Goal: Communication & Community: Answer question/provide support

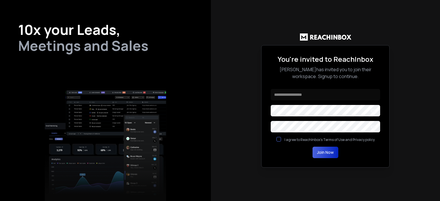
scroll to position [121, 0]
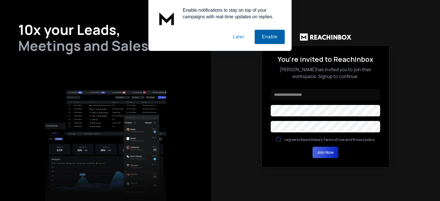
click at [264, 35] on button "Enable" at bounding box center [270, 37] width 30 height 14
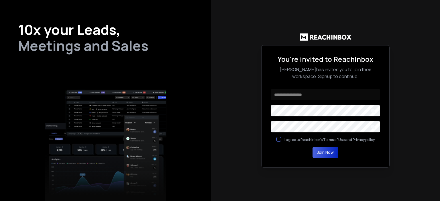
click at [374, 113] on icon at bounding box center [373, 111] width 5 height 5
click at [313, 147] on button "Join Now" at bounding box center [326, 152] width 26 height 11
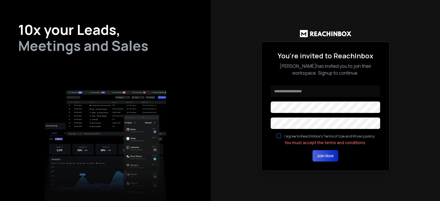
click at [281, 136] on button "I agree to ReachInbox's Terms of Use and Privacy policy" at bounding box center [279, 136] width 5 height 5
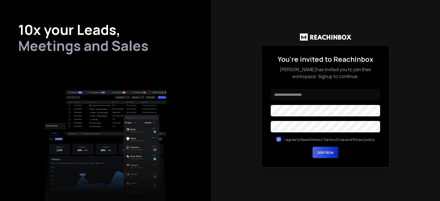
click at [325, 153] on button "Join Now" at bounding box center [326, 152] width 26 height 11
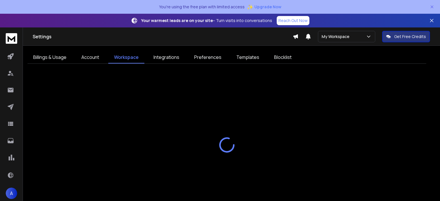
scroll to position [121, 0]
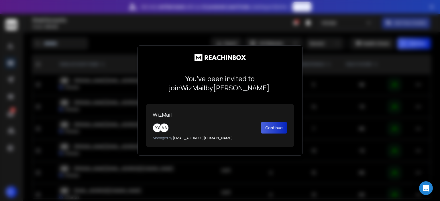
scroll to position [121, 0]
click at [272, 126] on button "Continue" at bounding box center [274, 127] width 27 height 11
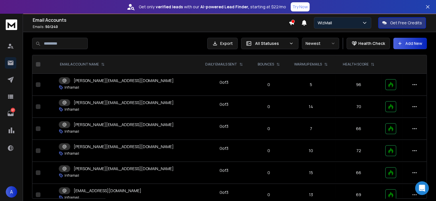
click at [366, 22] on icon "button" at bounding box center [365, 23] width 6 height 6
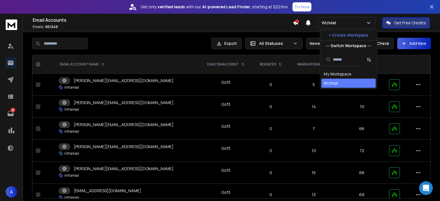
click at [146, 26] on p "Emails : 50 / 240" at bounding box center [163, 27] width 260 height 5
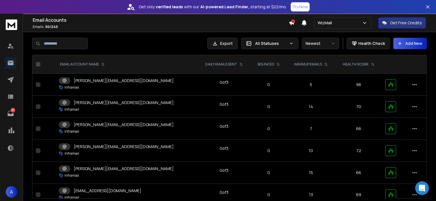
drag, startPoint x: 428, startPoint y: 13, endPoint x: 429, endPoint y: 33, distance: 20.1
type textarea "**********"
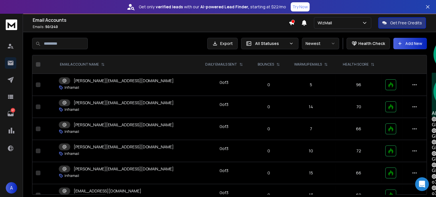
click at [429, 7] on icon at bounding box center [427, 6] width 5 height 5
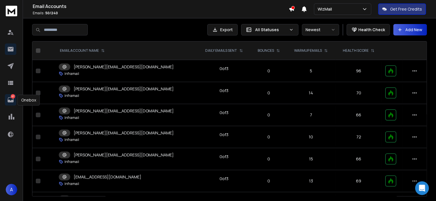
click at [10, 101] on icon at bounding box center [10, 100] width 7 height 7
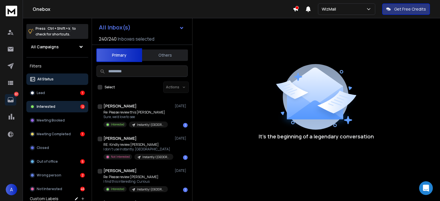
click at [58, 105] on button "Interested 12" at bounding box center [57, 106] width 62 height 11
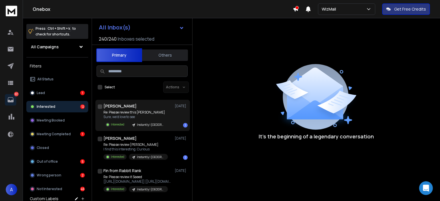
click at [153, 112] on p "Re: Please review this [PERSON_NAME]" at bounding box center [135, 112] width 64 height 5
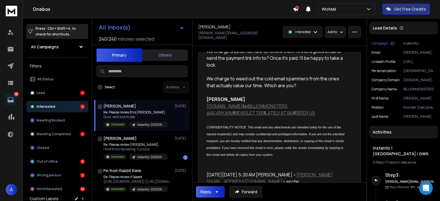
scroll to position [242, 0]
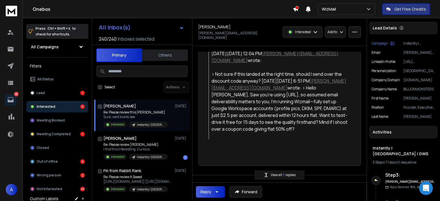
click at [271, 173] on p "View all 3 replies" at bounding box center [283, 175] width 25 height 5
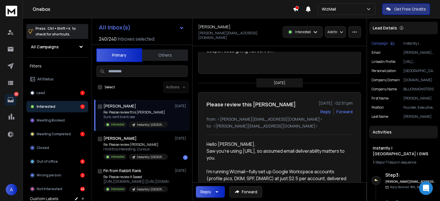
scroll to position [701, 0]
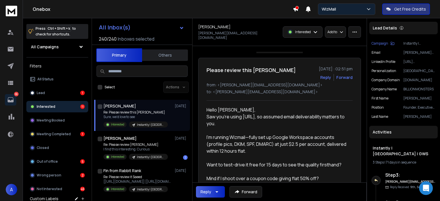
click at [364, 9] on div "WizMail" at bounding box center [347, 9] width 50 height 6
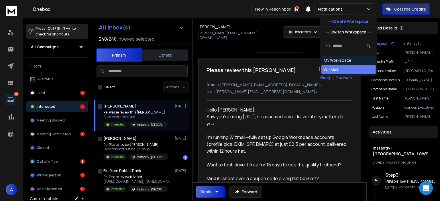
click at [263, 9] on div "New in ReachInbox" at bounding box center [273, 9] width 43 height 11
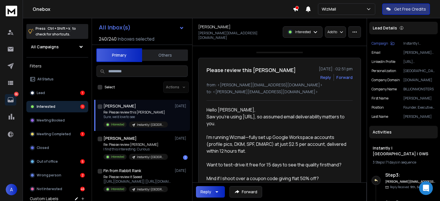
click at [225, 9] on h1 "Onebox" at bounding box center [163, 9] width 260 height 7
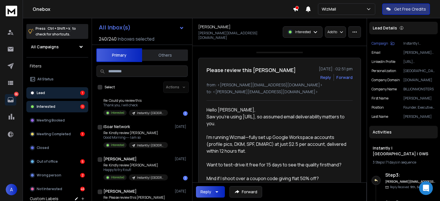
scroll to position [229, 0]
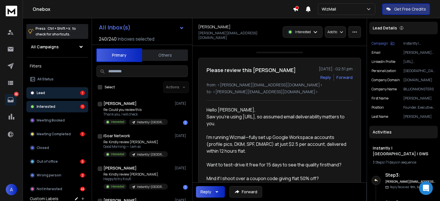
click at [58, 94] on button "Lead 1" at bounding box center [57, 92] width 62 height 11
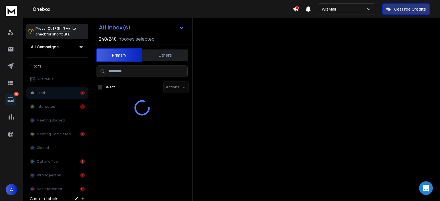
scroll to position [0, 0]
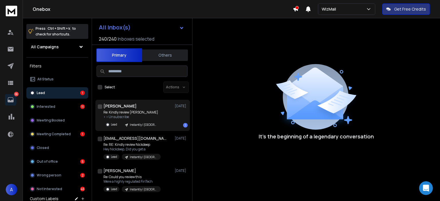
click at [167, 118] on div "Re: Kindly review [PERSON_NAME] > > Unsubscribe Lead Instantly | [GEOGRAPHIC_DA…" at bounding box center [145, 118] width 84 height 17
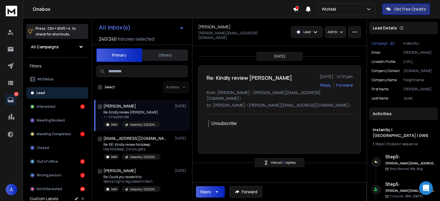
click at [182, 87] on div "Actions" at bounding box center [176, 87] width 26 height 11
click at [101, 108] on button "button" at bounding box center [100, 107] width 5 height 5
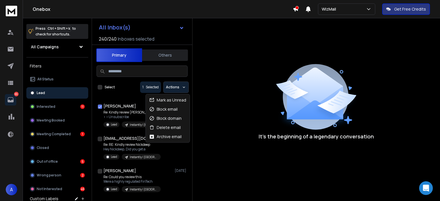
click at [186, 87] on button "Actions" at bounding box center [176, 87] width 26 height 11
click at [218, 105] on div "It’s the beginning of a legendary conversation" at bounding box center [317, 103] width 248 height 171
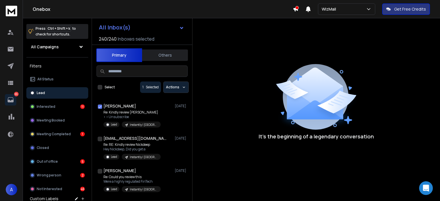
click at [183, 89] on icon "button" at bounding box center [184, 87] width 5 height 5
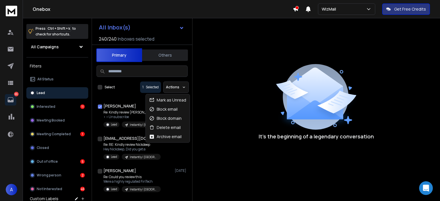
click at [218, 120] on div "It’s the beginning of a legendary conversation" at bounding box center [317, 103] width 248 height 171
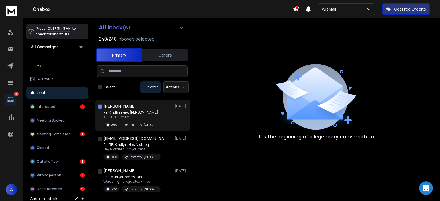
click at [157, 109] on div "[PERSON_NAME] [DATE] Re: Kindly review [PERSON_NAME] > > Unsubscribe Lead Insta…" at bounding box center [145, 115] width 84 height 24
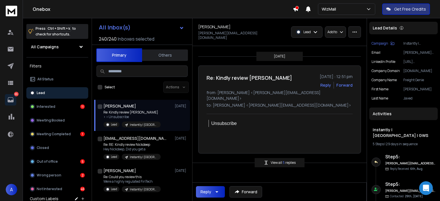
click at [314, 30] on icon at bounding box center [315, 32] width 5 height 5
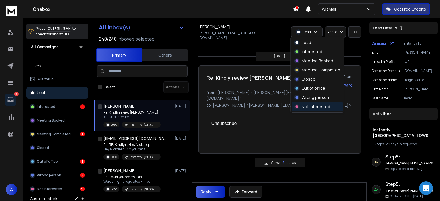
click at [315, 109] on p "Not Interested" at bounding box center [316, 107] width 29 height 6
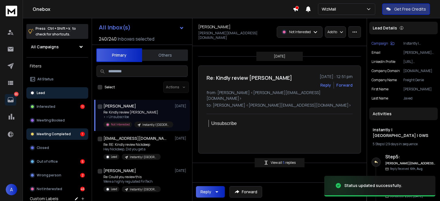
click at [54, 132] on p "Meeting Completed" at bounding box center [54, 134] width 34 height 5
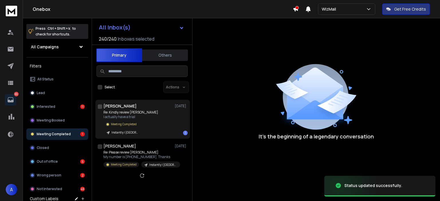
click at [158, 116] on p "I actually have a trial" at bounding box center [137, 117] width 69 height 5
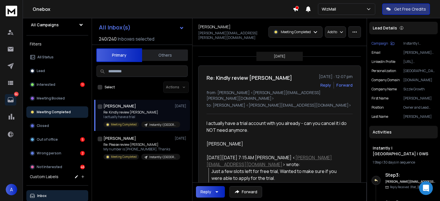
scroll to position [57, 0]
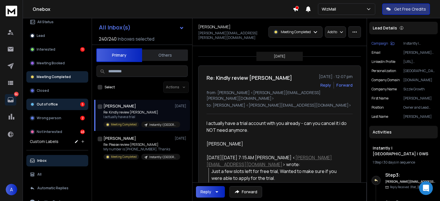
click at [54, 103] on p "Out of office" at bounding box center [47, 104] width 21 height 5
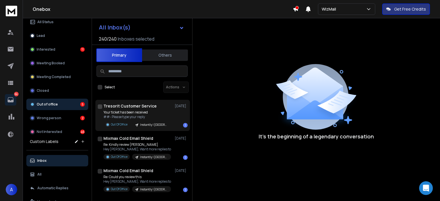
click at [172, 124] on div "Your ticket has been received ##- Please type your reply Out Of Office Instantl…" at bounding box center [145, 118] width 84 height 17
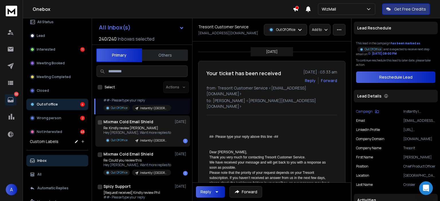
scroll to position [0, 0]
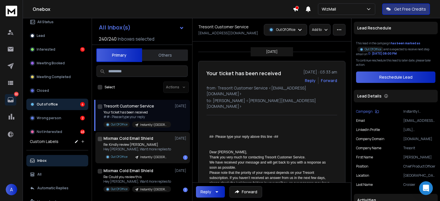
click at [167, 152] on div "Re: Kindly review [PERSON_NAME] [PERSON_NAME], Want more replies to Out Of Offi…" at bounding box center [137, 151] width 68 height 17
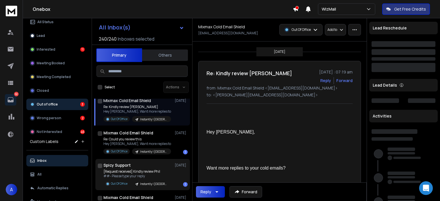
scroll to position [57, 0]
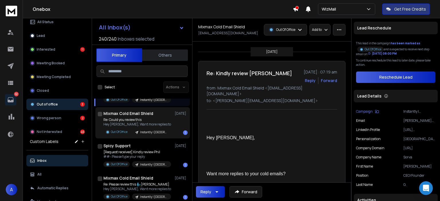
click at [167, 134] on div "Instantly | [GEOGRAPHIC_DATA] | GWS" at bounding box center [151, 132] width 39 height 6
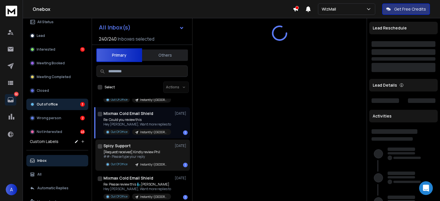
click at [172, 156] on div "[Request received] Kindly review Phil ##- Please type your reply Out Of Office …" at bounding box center [145, 158] width 84 height 17
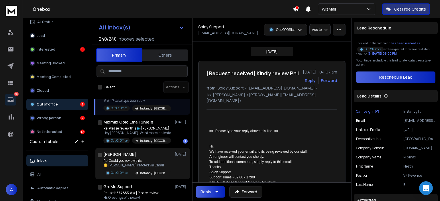
scroll to position [115, 0]
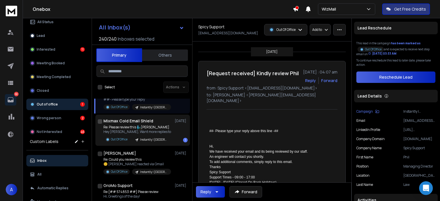
click at [167, 134] on p "Hey [PERSON_NAME], Want more replies to" at bounding box center [137, 132] width 68 height 5
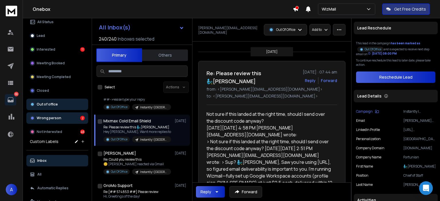
click at [44, 118] on p "Wrong person" at bounding box center [49, 118] width 25 height 5
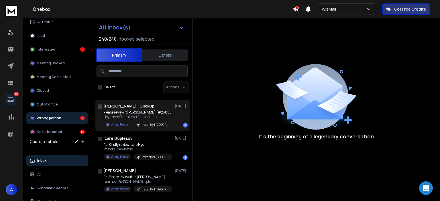
click at [161, 120] on div "Please review it [PERSON_NAME] (#2308488) Hey, there! Thank you for reaching Wr…" at bounding box center [137, 118] width 69 height 17
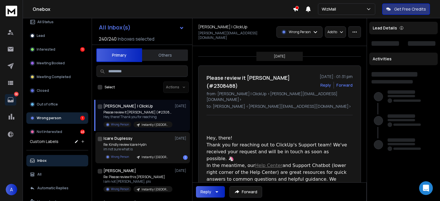
click at [170, 153] on div "Re: Kindly review Icare Hydn im not sure what is Wrong Person Instantly | [GEOG…" at bounding box center [137, 151] width 69 height 17
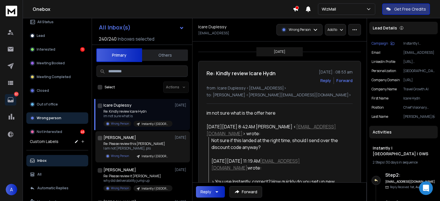
scroll to position [57, 0]
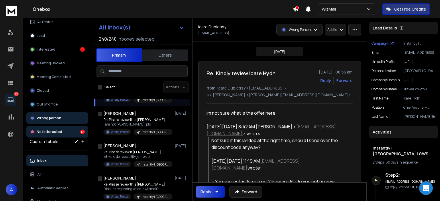
click at [63, 133] on button "Not Interested 46" at bounding box center [57, 131] width 62 height 11
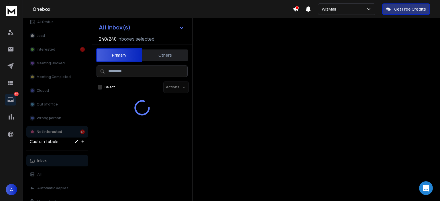
scroll to position [0, 0]
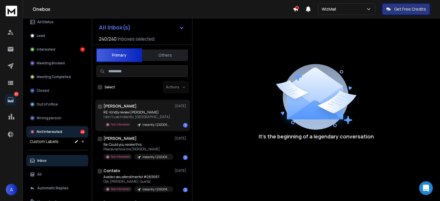
click at [163, 118] on p "I don't use Instantly. [GEOGRAPHIC_DATA]" at bounding box center [137, 117] width 69 height 5
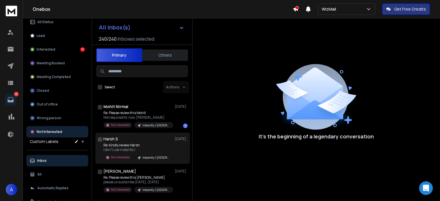
scroll to position [1456, 0]
click at [173, 153] on div "Re: Please review this Mohit Not required for now, [PERSON_NAME]. Not Intereste…" at bounding box center [138, 152] width 70 height 17
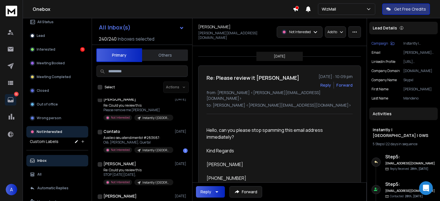
scroll to position [0, 0]
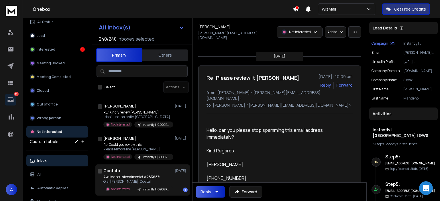
click at [175, 183] on div "Avalie o seu atendimento! #283687: [PERSON_NAME], [PERSON_NAME], Que tal Not In…" at bounding box center [145, 183] width 84 height 17
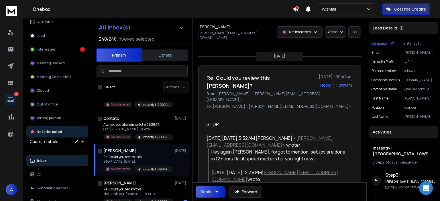
scroll to position [110, 0]
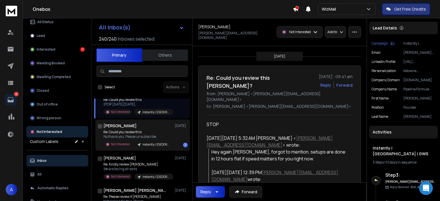
click at [169, 141] on div "Re: Could you review this No thank you. Please unsubscribe Not Interested Insta…" at bounding box center [138, 138] width 70 height 17
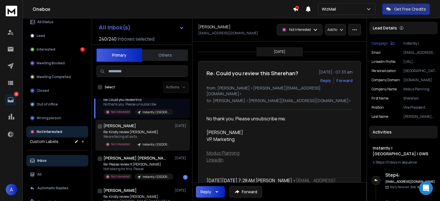
scroll to position [167, 0]
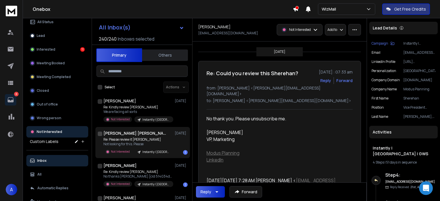
click at [170, 149] on div "Not Interested Instantly | [GEOGRAPHIC_DATA] | GWS" at bounding box center [138, 152] width 70 height 6
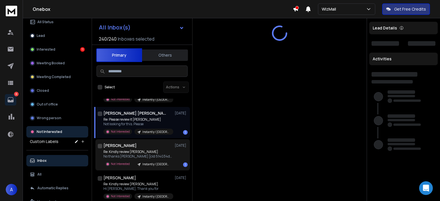
scroll to position [196, 0]
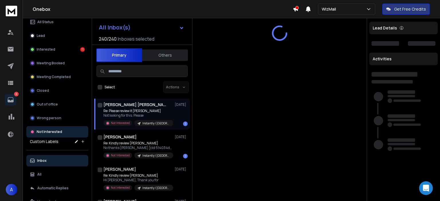
click at [174, 122] on div "Re: Please review it [PERSON_NAME] Not looking for this. Please Not Interested …" at bounding box center [145, 117] width 84 height 17
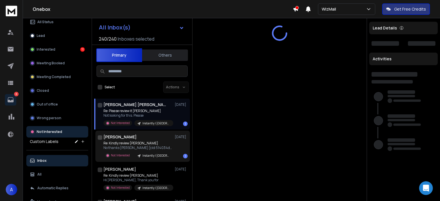
click at [171, 146] on p "No thanks [PERSON_NAME] [cid:514034d2-5980-4f2a-bc90-c3b02d56f1fc] [PERSON_NAME]" at bounding box center [137, 148] width 69 height 5
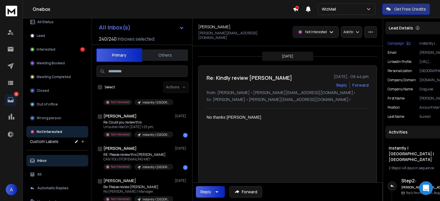
scroll to position [282, 0]
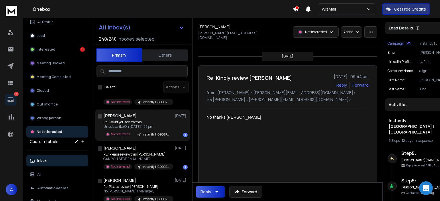
click at [167, 134] on div "Instantly | [GEOGRAPHIC_DATA] | [GEOGRAPHIC_DATA]" at bounding box center [153, 135] width 39 height 6
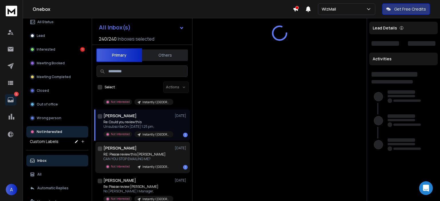
click at [168, 163] on div "RE: Please review this [PERSON_NAME] CAN YOU STOP EMAILING ME? Not Interested I…" at bounding box center [138, 160] width 70 height 17
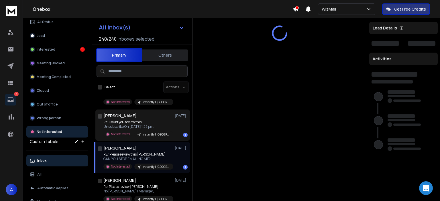
click at [177, 124] on div "Re: Could you review this Unsubscribe ﻿On [DATE] 1:25 pm, Not Interested Instan…" at bounding box center [145, 128] width 84 height 17
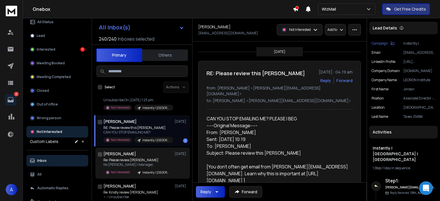
scroll to position [339, 0]
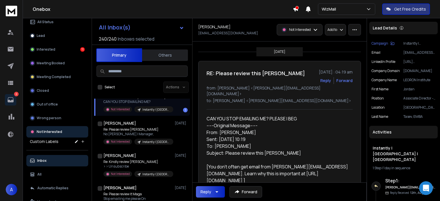
click at [176, 109] on div "RE: Please review this [PERSON_NAME] CAN YOU STOP EMAILING ME? Not Interested I…" at bounding box center [145, 103] width 84 height 17
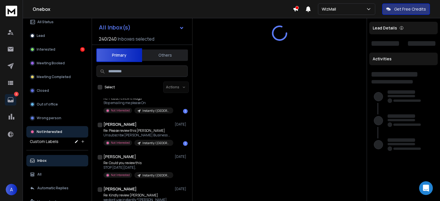
scroll to position [425, 0]
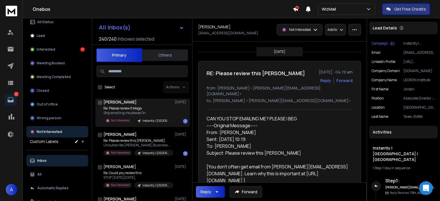
click at [171, 117] on div "Re: Please review it Maga Stop emailing me please On Not Interested Instantly |…" at bounding box center [138, 114] width 70 height 17
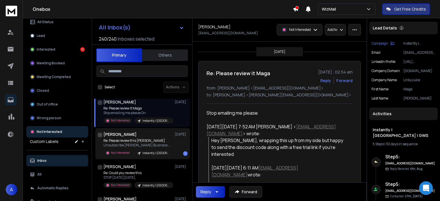
drag, startPoint x: 169, startPoint y: 149, endPoint x: 170, endPoint y: 135, distance: 14.1
click at [169, 146] on div "Re: Please review this [PERSON_NAME] [PERSON_NAME] Business Development Not Int…" at bounding box center [138, 147] width 70 height 17
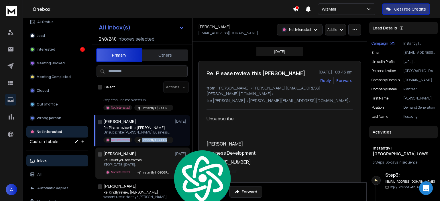
scroll to position [482, 0]
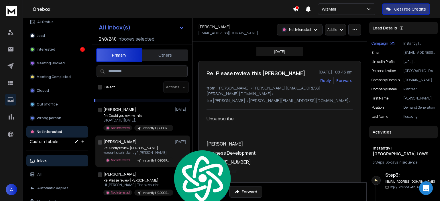
click at [158, 152] on p "we dont use instantly *[PERSON_NAME]" at bounding box center [137, 153] width 69 height 5
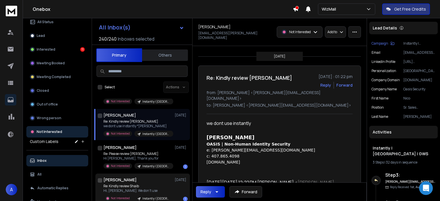
scroll to position [540, 0]
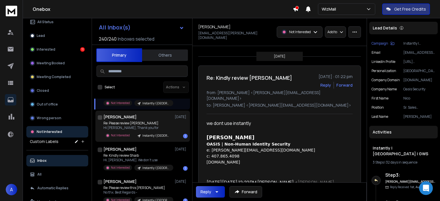
click at [163, 130] on p "Hi [PERSON_NAME], Thank you for" at bounding box center [137, 128] width 69 height 5
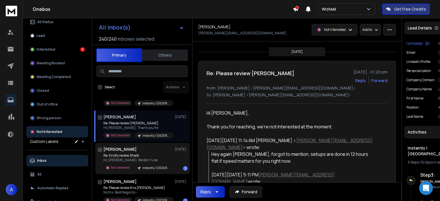
click at [156, 158] on p "Hi, [PERSON_NAME]. We don't use" at bounding box center [137, 160] width 69 height 5
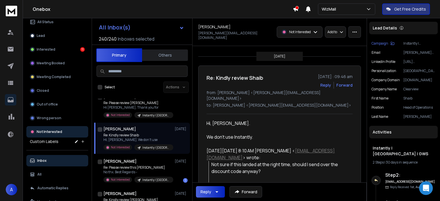
scroll to position [568, 0]
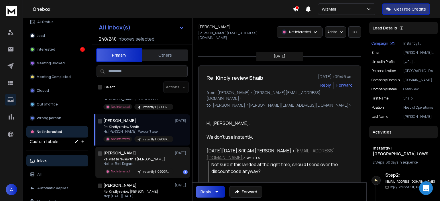
drag, startPoint x: 164, startPoint y: 163, endPoint x: 179, endPoint y: 162, distance: 15.6
click at [164, 163] on p "No thx. Best Regards -" at bounding box center [137, 164] width 69 height 5
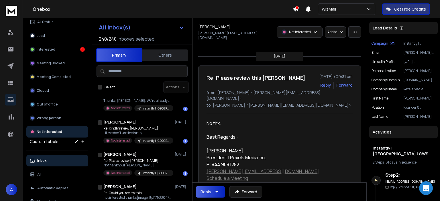
scroll to position [769, 0]
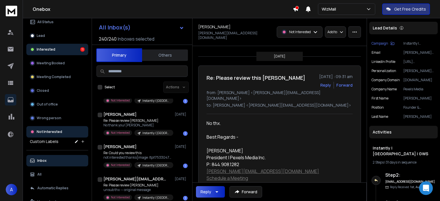
click at [55, 46] on button "Interested 11" at bounding box center [57, 49] width 62 height 11
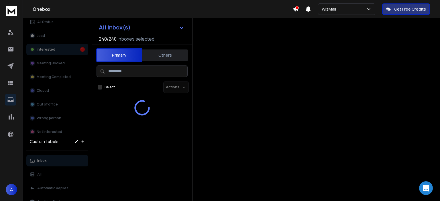
scroll to position [0, 0]
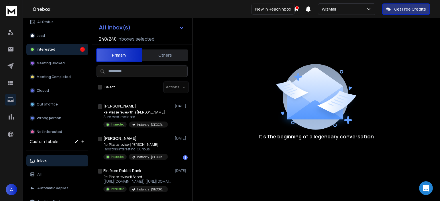
click at [299, 11] on icon at bounding box center [296, 9] width 6 height 6
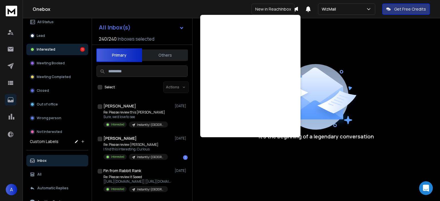
click at [299, 11] on icon at bounding box center [296, 9] width 6 height 6
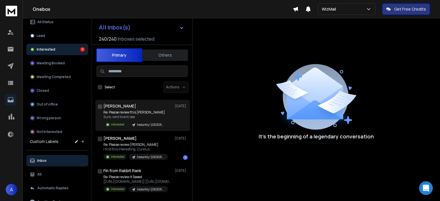
click at [167, 117] on div "Re: Please review this [PERSON_NAME], we'd love to see Interested Instantly | […" at bounding box center [145, 118] width 84 height 17
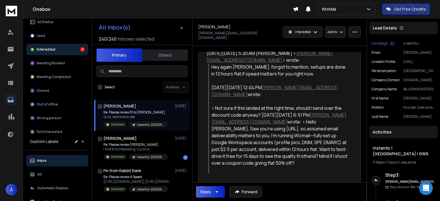
scroll to position [242, 0]
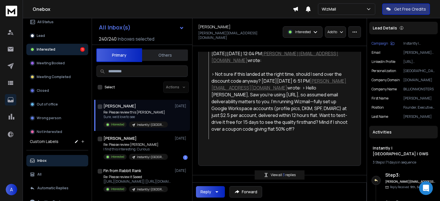
click at [281, 173] on p "View all 3 replies" at bounding box center [283, 175] width 25 height 5
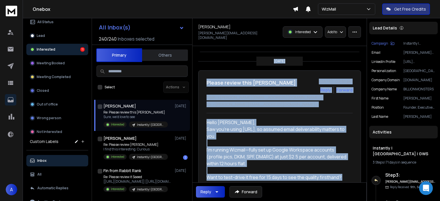
scroll to position [709, 0]
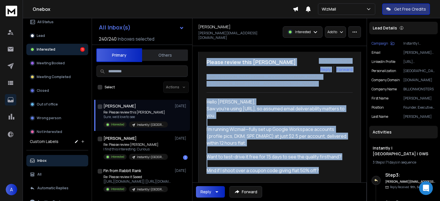
drag, startPoint x: 206, startPoint y: 113, endPoint x: 324, endPoint y: 150, distance: 124.0
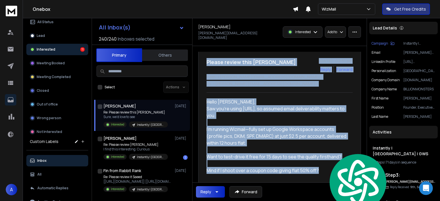
copy div "Lore, ip'd sita co adi elit seddoeiu. Te incidi u $624 labo etdo ma aliqua enim…"
click at [279, 99] on div "Hello [PERSON_NAME], Saw you’re using [URL], so assumed email deliverability ma…" at bounding box center [280, 142] width 146 height 87
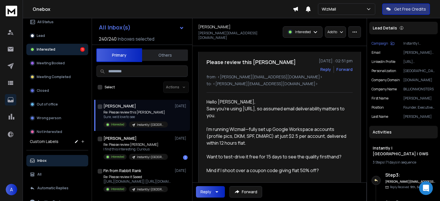
scroll to position [565, 0]
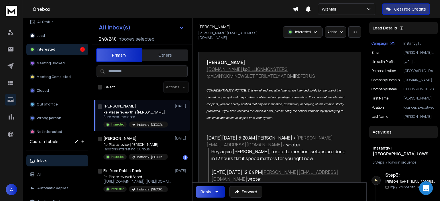
scroll to position [0, 0]
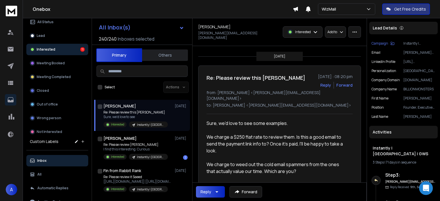
click at [211, 192] on div "Reply" at bounding box center [206, 192] width 11 height 6
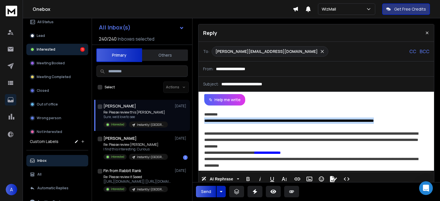
drag, startPoint x: 226, startPoint y: 129, endPoint x: 199, endPoint y: 121, distance: 28.3
click at [199, 121] on div "**********" at bounding box center [317, 138] width 236 height 65
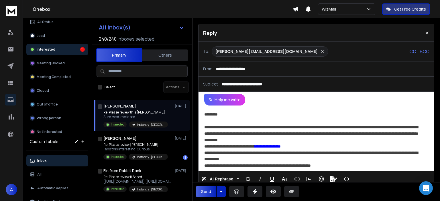
click at [321, 140] on p "**********" at bounding box center [313, 133] width 218 height 19
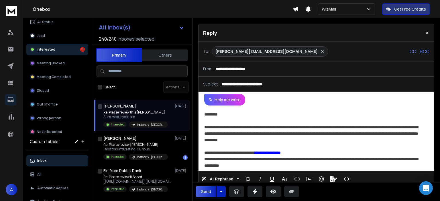
scroll to position [29, 0]
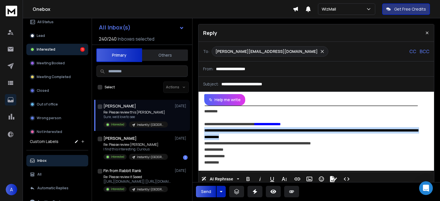
drag, startPoint x: 284, startPoint y: 138, endPoint x: 199, endPoint y: 134, distance: 85.8
click at [199, 134] on div "**********" at bounding box center [316, 138] width 234 height 65
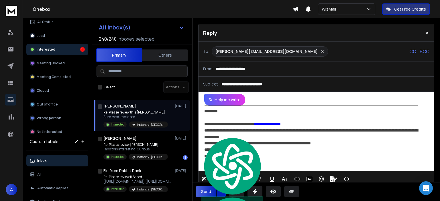
click at [343, 114] on p "**********" at bounding box center [313, 109] width 218 height 26
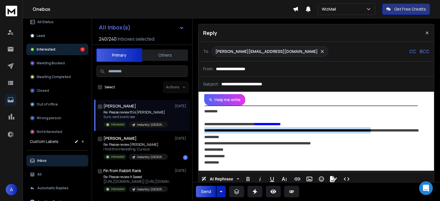
drag, startPoint x: 402, startPoint y: 132, endPoint x: 186, endPoint y: 128, distance: 216.4
click at [186, 128] on div "All Inbox(s) 240 / 240 Inboxes selected Primary Others Select Actions [PERSON_N…" at bounding box center [266, 118] width 349 height 201
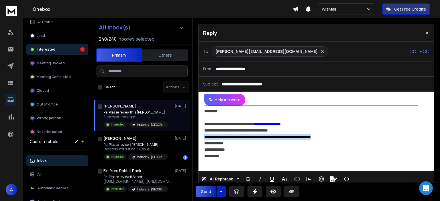
drag, startPoint x: 348, startPoint y: 135, endPoint x: 206, endPoint y: 136, distance: 141.3
click at [202, 140] on div "**********" at bounding box center [316, 138] width 234 height 65
click at [222, 124] on p "**********" at bounding box center [313, 124] width 218 height 6
click at [253, 123] on p "**********" at bounding box center [313, 124] width 218 height 6
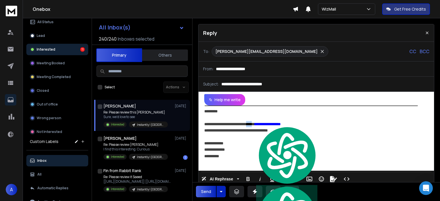
copy p "****"
click at [222, 125] on p "**********" at bounding box center [313, 124] width 218 height 6
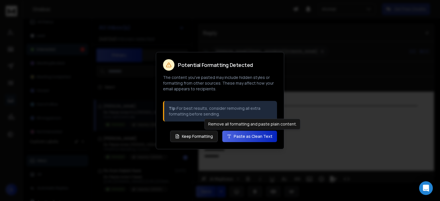
click at [252, 138] on button "Paste as Clean Text" at bounding box center [249, 136] width 55 height 11
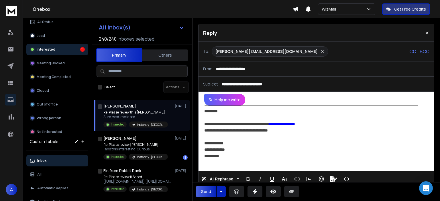
click at [242, 125] on p "**********" at bounding box center [313, 124] width 218 height 6
click at [263, 123] on p "**********" at bounding box center [313, 124] width 218 height 6
click at [269, 124] on p "**********" at bounding box center [313, 124] width 218 height 6
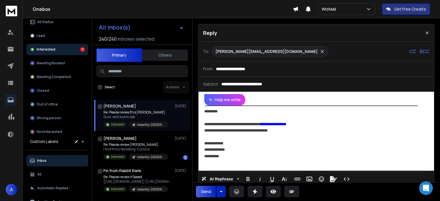
scroll to position [0, 0]
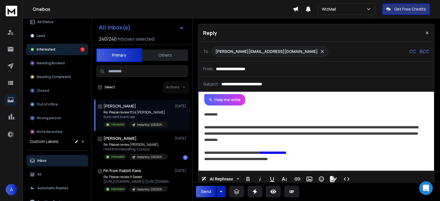
click at [302, 126] on p "**********" at bounding box center [313, 137] width 218 height 26
click at [328, 127] on p "**********" at bounding box center [313, 137] width 218 height 26
click at [210, 195] on button "Send" at bounding box center [206, 191] width 20 height 11
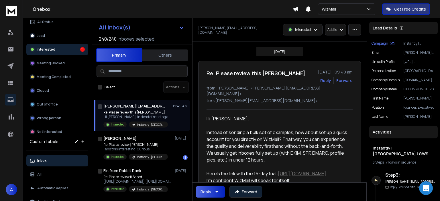
click at [237, 189] on button "Forward" at bounding box center [246, 192] width 33 height 11
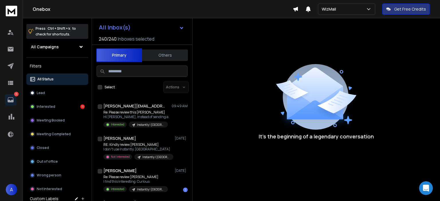
scroll to position [121, 0]
click at [63, 110] on button "Interested 11" at bounding box center [57, 106] width 62 height 11
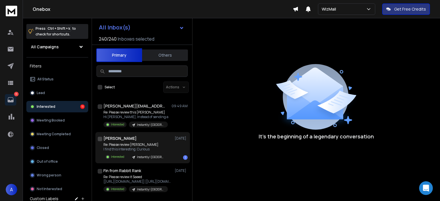
click at [164, 151] on p "I find this interesting. Curious" at bounding box center [135, 149] width 64 height 5
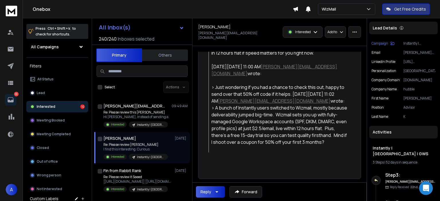
scroll to position [132, 0]
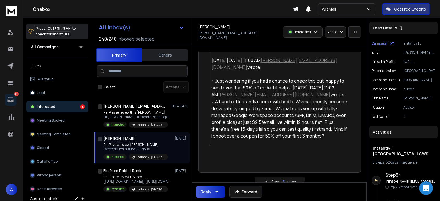
drag, startPoint x: 202, startPoint y: 112, endPoint x: 269, endPoint y: 148, distance: 76.0
type textarea "**********"
click at [269, 148] on div "Re: Please review asap Samuel 22 August 2025 : 10:37 am Reply Forward from: Sam…" at bounding box center [279, 53] width 163 height 239
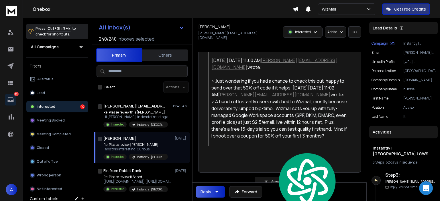
click at [267, 178] on div "View all 3 replies" at bounding box center [280, 182] width 50 height 9
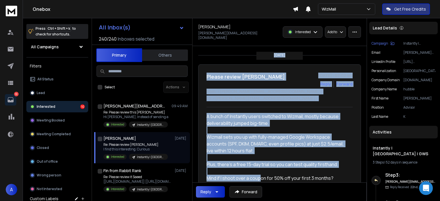
scroll to position [598, 0]
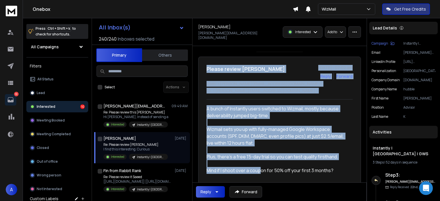
drag, startPoint x: 203, startPoint y: 110, endPoint x: 359, endPoint y: 159, distance: 163.5
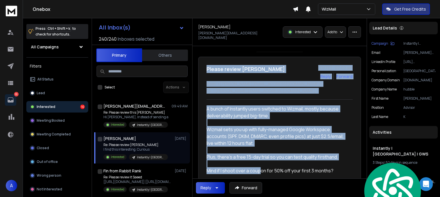
copy div "I find this interesting. Curious to explore the 50% off with a few emails. Can …"
click at [325, 119] on div "A bunch of Instantly users switched to Wizmail, mostly because deliverability j…" at bounding box center [280, 145] width 146 height 80
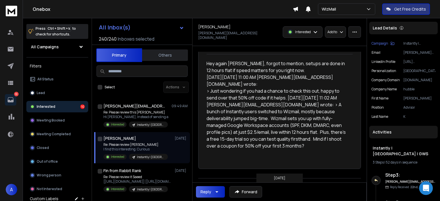
scroll to position [255, 0]
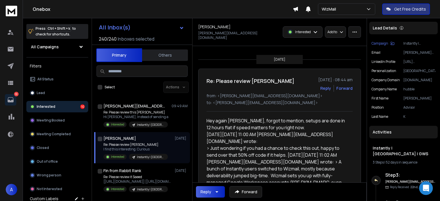
click at [284, 118] on div "Hey again Samuel, forgot to mention, setups are done in 12 hours flat if speed …" at bounding box center [280, 168] width 146 height 101
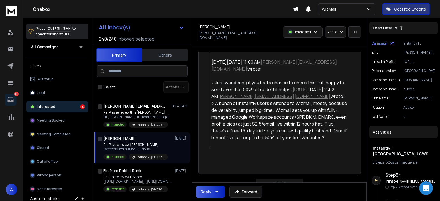
scroll to position [143, 0]
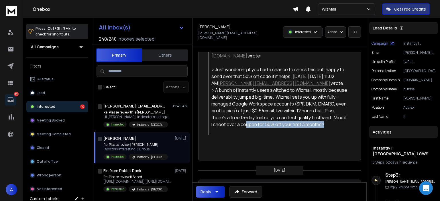
drag, startPoint x: 212, startPoint y: 107, endPoint x: 292, endPoint y: 107, distance: 79.7
click at [292, 107] on blockquote "Hey again Samuel, forgot to mention, setups are done in 12 hours flat if speed …" at bounding box center [279, 80] width 140 height 110
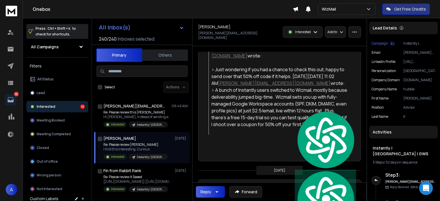
drag, startPoint x: 233, startPoint y: 113, endPoint x: 219, endPoint y: 107, distance: 15.8
click at [233, 113] on blockquote "Hey again Samuel, forgot to mention, setups are done in 12 hours flat if speed …" at bounding box center [279, 80] width 140 height 110
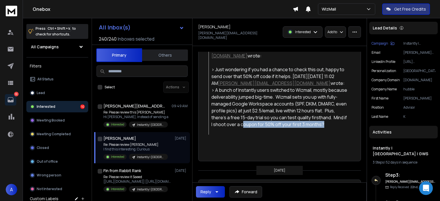
drag, startPoint x: 211, startPoint y: 106, endPoint x: 292, endPoint y: 107, distance: 81.4
click at [292, 107] on blockquote "Hey again Samuel, forgot to mention, setups are done in 12 hours flat if speed …" at bounding box center [279, 80] width 140 height 110
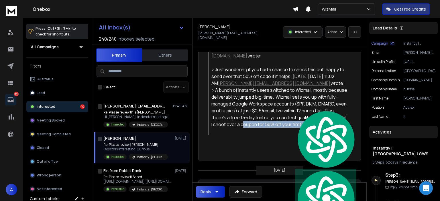
copy blockquote "coupon for 50% off your first 3 months"
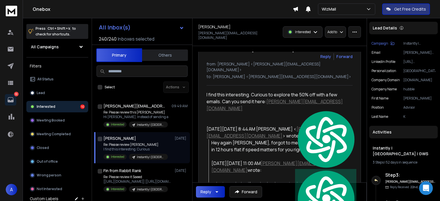
scroll to position [0, 0]
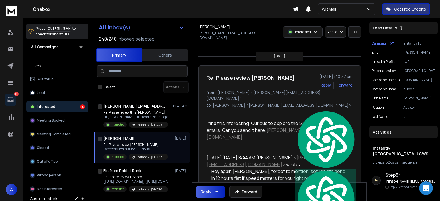
click at [230, 120] on div "I find this interesting. Curious to explore the 50% off with a few emails. Can …" at bounding box center [278, 130] width 142 height 21
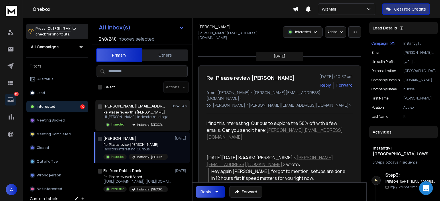
click at [161, 121] on div "Re: Please review this Alvin Hi Alvin, Instead of sending a Interested Instantl…" at bounding box center [145, 118] width 84 height 17
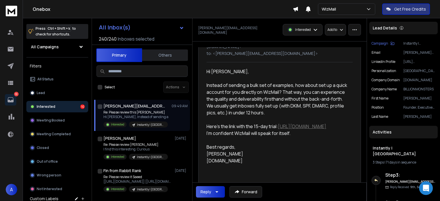
scroll to position [57, 0]
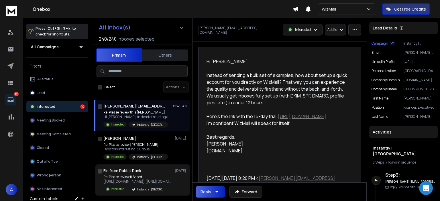
click at [167, 171] on div "Fin from Rabbit Rank 21 Aug" at bounding box center [145, 171] width 84 height 6
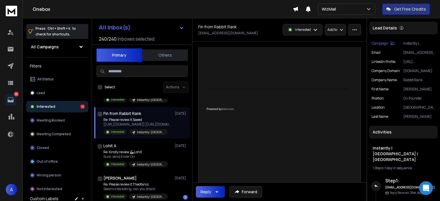
scroll to position [516, 0]
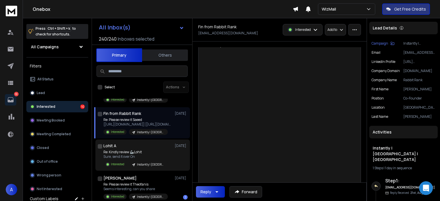
click at [164, 151] on p "Re: Kindly review 🦾Lohit" at bounding box center [135, 152] width 64 height 5
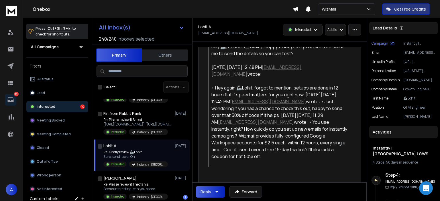
scroll to position [118, 0]
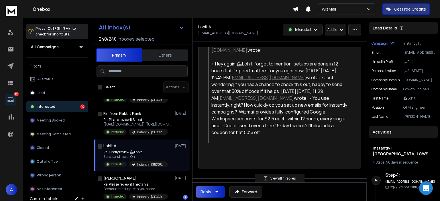
click at [283, 176] on span "4" at bounding box center [284, 178] width 3 height 5
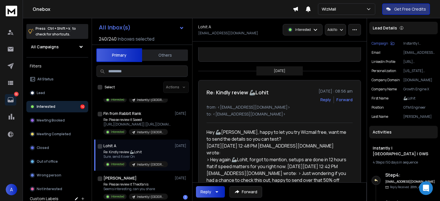
scroll to position [290, 0]
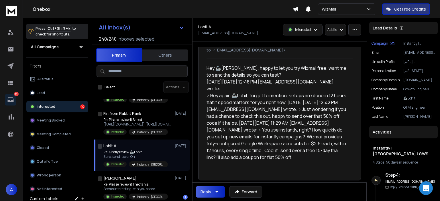
click at [278, 185] on div "[DATE]" at bounding box center [280, 189] width 46 height 9
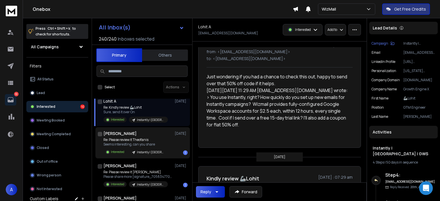
scroll to position [143, 0]
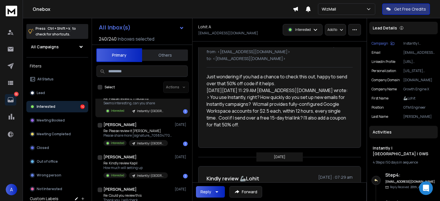
click at [171, 113] on div "Re: Please review it Theofanis Seems interesting, can you share Interested Inst…" at bounding box center [145, 105] width 84 height 17
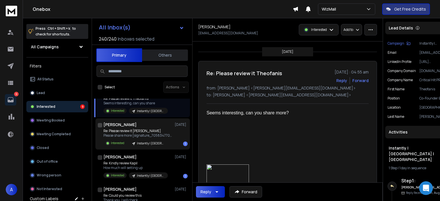
click at [169, 136] on p "Please share more [signature_705834770] [PERSON_NAME]" at bounding box center [137, 136] width 69 height 5
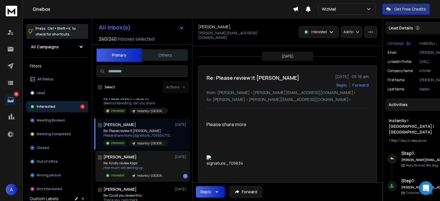
click at [165, 166] on p "How much will setting up" at bounding box center [135, 168] width 64 height 5
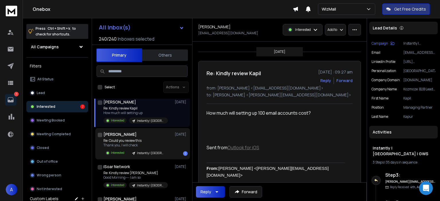
scroll to position [201, 0]
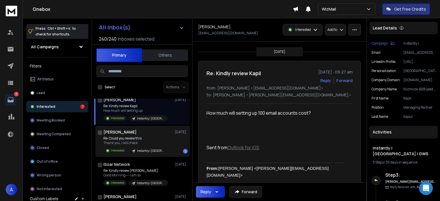
click at [165, 140] on p "Re: Could you review this" at bounding box center [135, 138] width 64 height 5
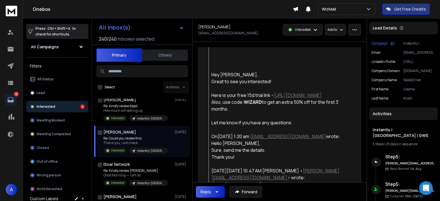
scroll to position [87, 0]
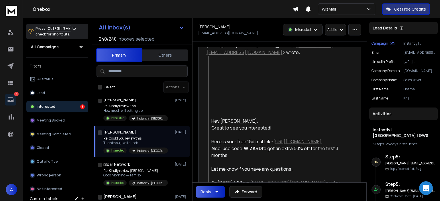
click at [249, 150] on strong "WIZARD" at bounding box center [253, 149] width 18 height 6
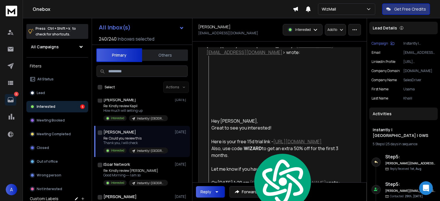
copy strong "WIZARD"
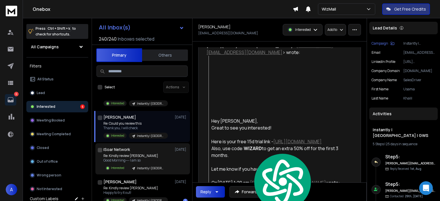
scroll to position [229, 0]
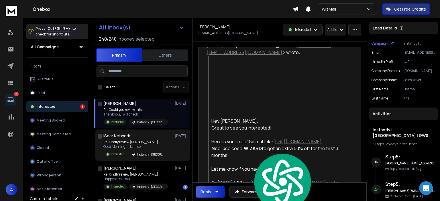
click at [148, 145] on p "Good Morning—- I am so" at bounding box center [135, 147] width 64 height 5
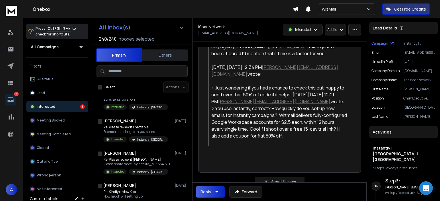
scroll to position [0, 0]
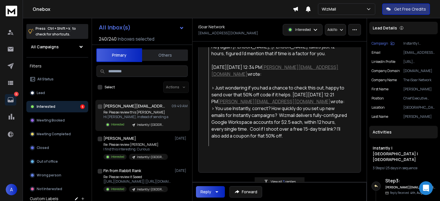
click at [163, 117] on div "Re: Please review this Alvin Hi Alvin, Instead of sending a Interested Instantl…" at bounding box center [145, 118] width 84 height 17
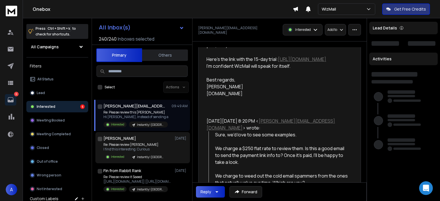
click at [164, 142] on div "Samuel Kwak 22 Aug Re: Please review asap Samuel I find this interesting. Curio…" at bounding box center [145, 148] width 84 height 24
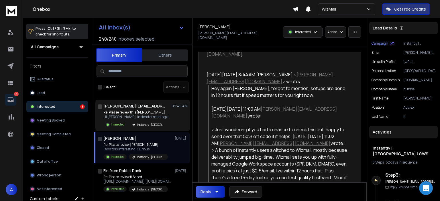
scroll to position [57, 0]
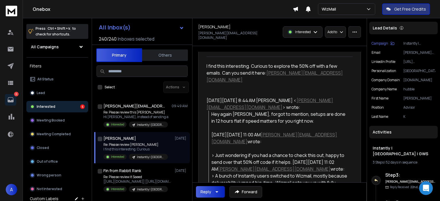
click at [203, 192] on div "Reply" at bounding box center [206, 192] width 11 height 6
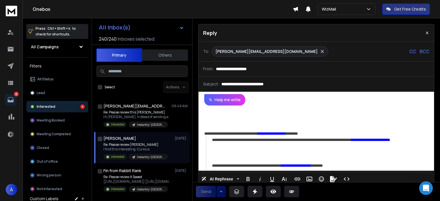
click at [232, 114] on div at bounding box center [316, 114] width 224 height 6
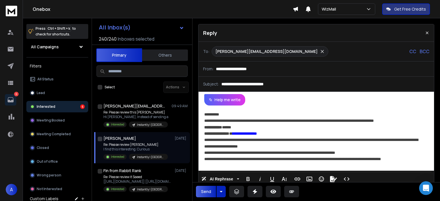
click at [238, 113] on p "**********" at bounding box center [313, 114] width 218 height 6
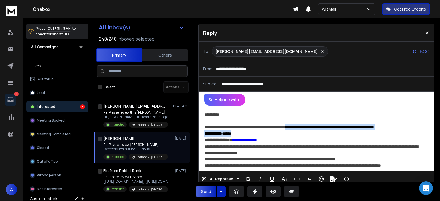
drag, startPoint x: 300, startPoint y: 127, endPoint x: 247, endPoint y: 136, distance: 53.2
click at [247, 136] on div "**********" at bounding box center [317, 138] width 236 height 65
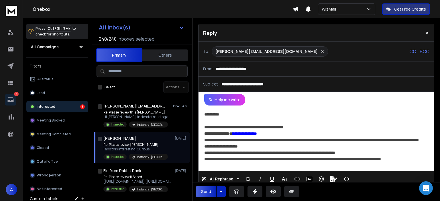
click at [277, 133] on p "**********" at bounding box center [313, 130] width 218 height 13
click at [317, 144] on p "**********" at bounding box center [313, 143] width 218 height 13
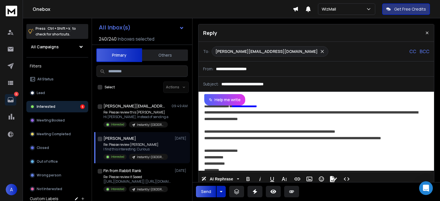
scroll to position [29, 0]
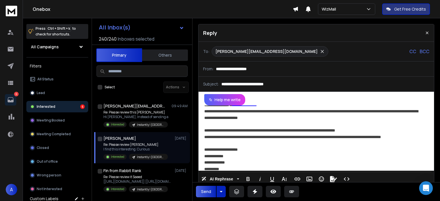
click at [223, 144] on p "**********" at bounding box center [313, 140] width 218 height 13
click at [251, 156] on p "**********" at bounding box center [313, 156] width 218 height 6
click at [206, 150] on div at bounding box center [315, 150] width 223 height 6
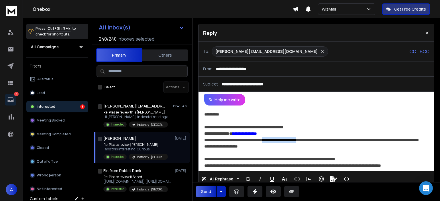
drag, startPoint x: 276, startPoint y: 140, endPoint x: 318, endPoint y: 140, distance: 42.7
click at [318, 140] on p "**********" at bounding box center [313, 143] width 218 height 13
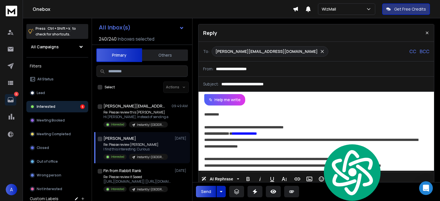
click at [320, 140] on p "**********" at bounding box center [313, 143] width 218 height 13
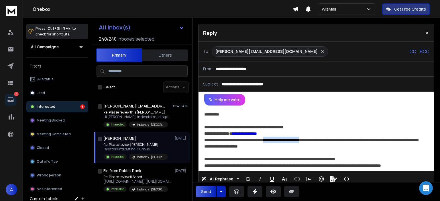
drag, startPoint x: 321, startPoint y: 140, endPoint x: 276, endPoint y: 141, distance: 45.0
click at [276, 141] on p "**********" at bounding box center [313, 143] width 218 height 13
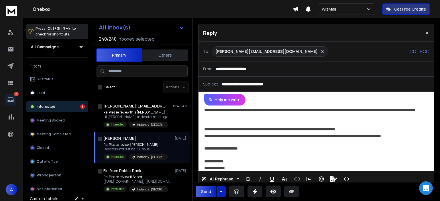
scroll to position [57, 0]
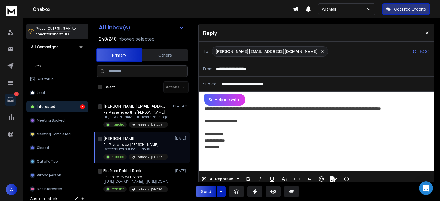
click at [206, 193] on button "Send" at bounding box center [206, 191] width 20 height 11
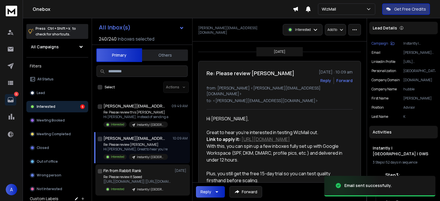
click at [161, 173] on div "Fin from Rabbit Rank 21 Aug" at bounding box center [145, 171] width 84 height 6
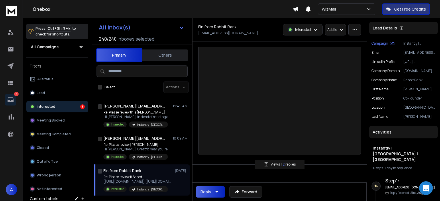
scroll to position [611, 0]
click at [273, 165] on p "View all 2 replies" at bounding box center [283, 165] width 25 height 5
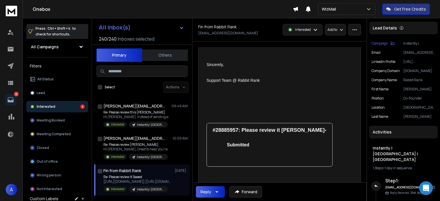
scroll to position [811, 0]
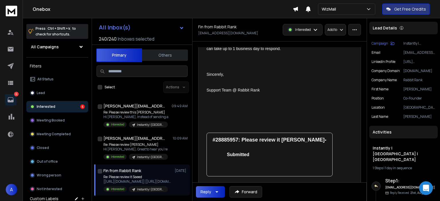
drag, startPoint x: 166, startPoint y: 173, endPoint x: 321, endPoint y: 54, distance: 195.4
click at [323, 62] on td "Hi there -- Thank you for reaching out! We've received your request, and one of…" at bounding box center [278, 58] width 142 height 122
click at [318, 31] on div "Interested" at bounding box center [302, 29] width 39 height 11
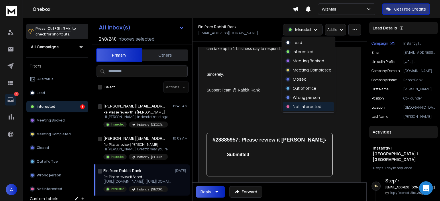
click at [310, 107] on p "Not Interested" at bounding box center [307, 107] width 29 height 6
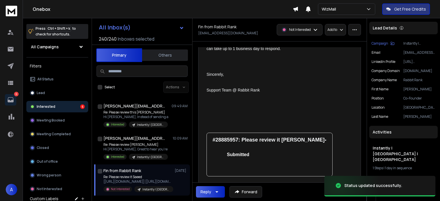
scroll to position [57, 0]
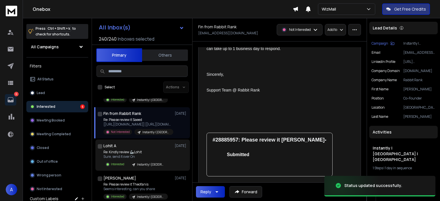
click at [167, 159] on div "Re: Kindly review 🦾Lohit Sure, send it over On Interested Instantly | US | GWS" at bounding box center [145, 158] width 84 height 17
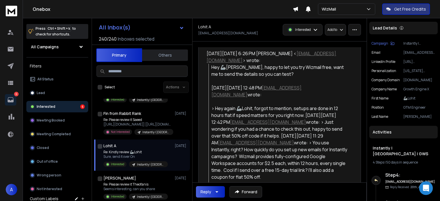
scroll to position [118, 0]
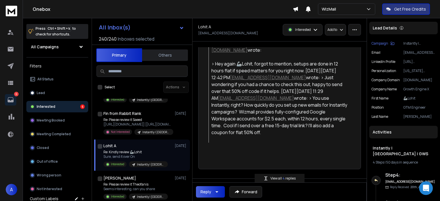
click at [273, 177] on p "View all 4 replies" at bounding box center [283, 179] width 25 height 5
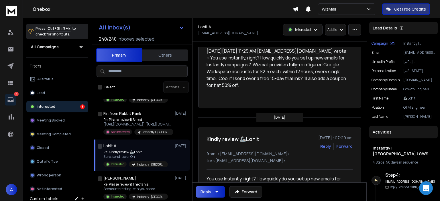
scroll to position [719, 0]
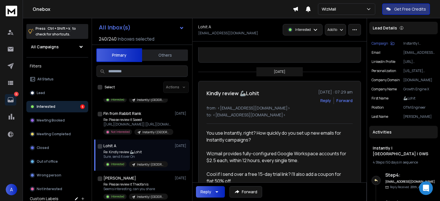
drag, startPoint x: 206, startPoint y: 110, endPoint x: 270, endPoint y: 152, distance: 76.4
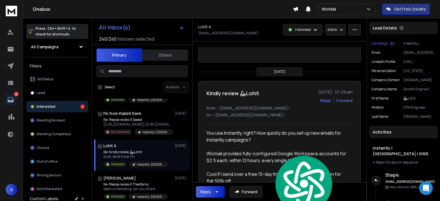
copy div "Sure, send it over On Wed, Aug 20, 2025 at 6:26 PM Daisy Smith < daisy@wizmaili…"
drag, startPoint x: 233, startPoint y: 161, endPoint x: 238, endPoint y: 154, distance: 8.8
click at [233, 160] on div "You use Instantly, right? How quickly do you set up new emails for Instantly ca…" at bounding box center [280, 163] width 146 height 66
click at [262, 130] on div "You use Instantly, right? How quickly do you set up new emails for Instantly ca…" at bounding box center [280, 163] width 146 height 66
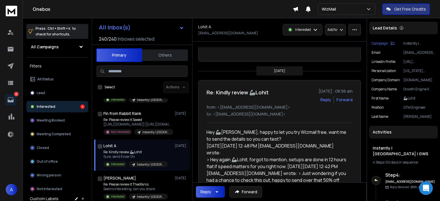
scroll to position [175, 0]
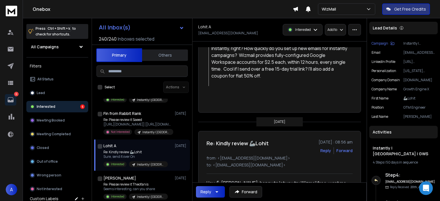
click at [201, 194] on div "Reply" at bounding box center [206, 192] width 11 height 6
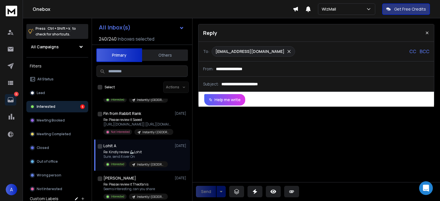
scroll to position [0, 0]
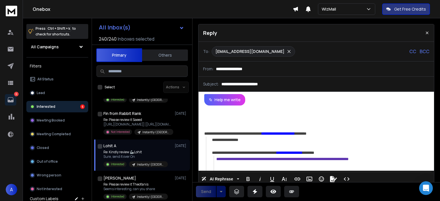
click at [224, 114] on div at bounding box center [316, 114] width 224 height 6
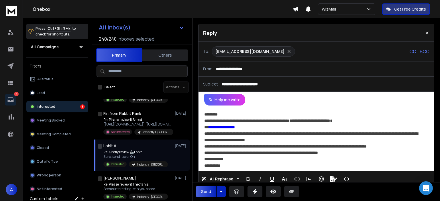
click at [235, 113] on p "*********" at bounding box center [313, 114] width 218 height 6
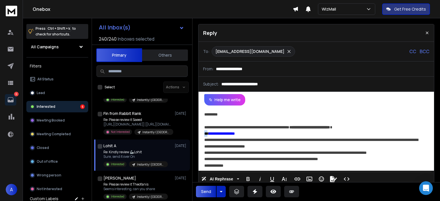
drag, startPoint x: 210, startPoint y: 134, endPoint x: 192, endPoint y: 134, distance: 17.5
click at [192, 134] on div "All Inbox(s) 240 / 240 Inboxes selected Primary Others Select Actions alvin@bil…" at bounding box center [266, 118] width 349 height 201
click at [312, 146] on p "**********" at bounding box center [313, 143] width 218 height 13
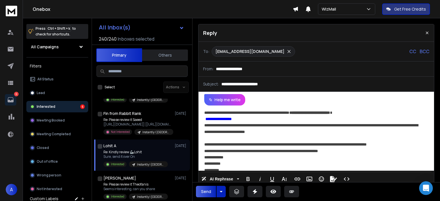
scroll to position [29, 0]
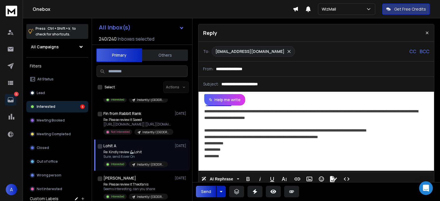
click at [350, 137] on p "**********" at bounding box center [313, 137] width 218 height 6
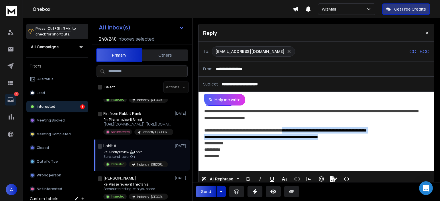
drag, startPoint x: 349, startPoint y: 137, endPoint x: 300, endPoint y: 131, distance: 49.1
click at [300, 131] on div "**********" at bounding box center [316, 138] width 234 height 65
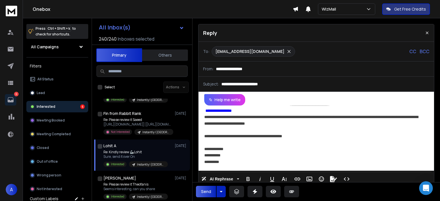
scroll to position [0, 0]
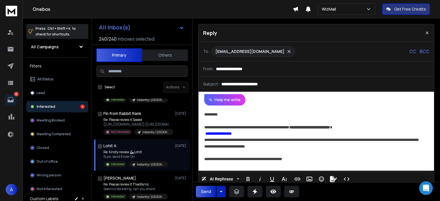
click at [205, 134] on p "**********" at bounding box center [313, 134] width 218 height 6
click at [212, 154] on div at bounding box center [315, 153] width 223 height 6
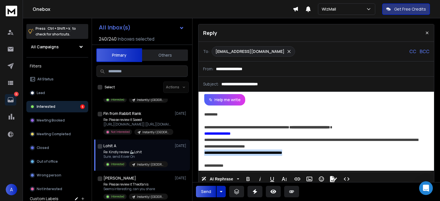
drag, startPoint x: 306, startPoint y: 154, endPoint x: 196, endPoint y: 155, distance: 109.8
click at [196, 155] on div "**********" at bounding box center [317, 138] width 248 height 241
click at [207, 193] on button "Send" at bounding box center [206, 191] width 20 height 11
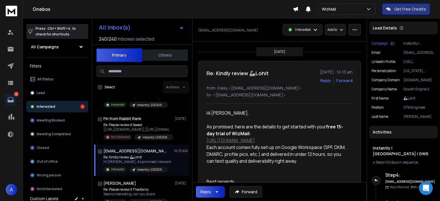
scroll to position [86, 0]
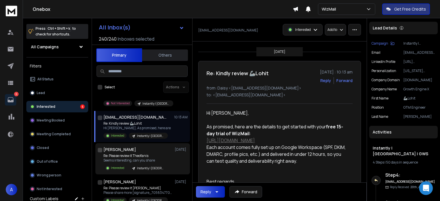
click at [159, 158] on p "Re: Please review it Theofanis" at bounding box center [135, 156] width 64 height 5
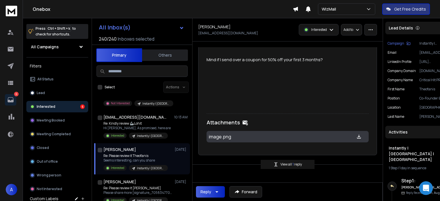
scroll to position [476, 0]
click at [290, 167] on p "View all 1 reply" at bounding box center [291, 165] width 21 height 5
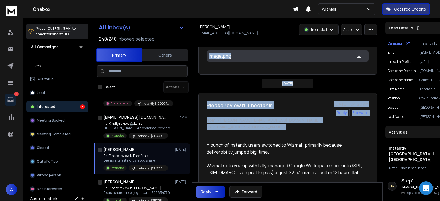
scroll to position [611, 0]
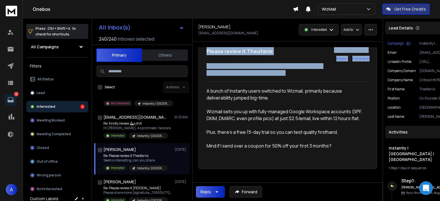
drag, startPoint x: 205, startPoint y: 79, endPoint x: 356, endPoint y: 156, distance: 169.6
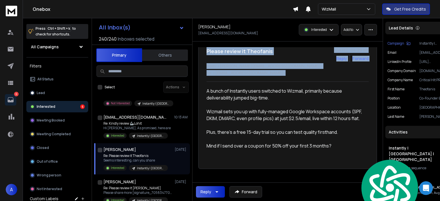
copy div "Seems interesting, can you share more? Theofanis Gavriilidis Co Founder & CEO C…"
click at [302, 105] on div "A bunch of Instantly users switched to Wizmail, primarily because deliverabilit…" at bounding box center [288, 124] width 162 height 73
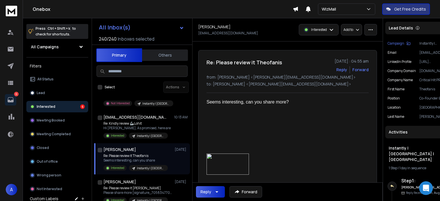
scroll to position [0, 0]
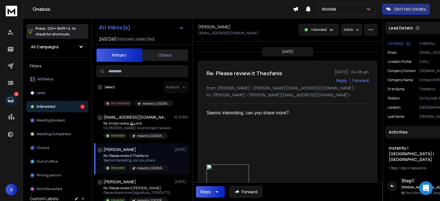
click at [214, 192] on icon "button" at bounding box center [217, 192] width 7 height 7
click at [204, 167] on div "Reply" at bounding box center [207, 167] width 18 height 6
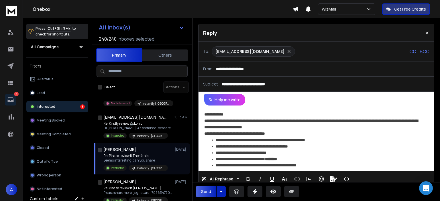
click at [241, 116] on p "**********" at bounding box center [313, 114] width 218 height 6
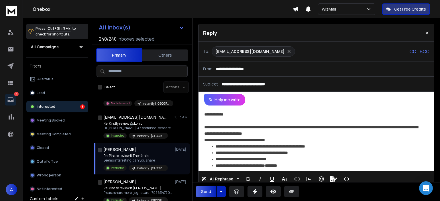
click at [311, 134] on p "**********" at bounding box center [313, 130] width 218 height 13
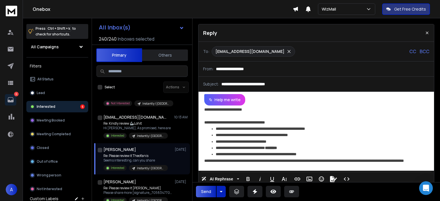
scroll to position [29, 0]
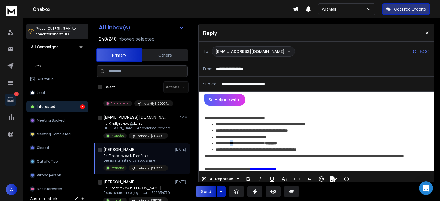
drag, startPoint x: 239, startPoint y: 144, endPoint x: 234, endPoint y: 144, distance: 4.9
click at [234, 144] on p "**********" at bounding box center [319, 143] width 207 height 6
click at [322, 147] on p "**********" at bounding box center [319, 150] width 207 height 6
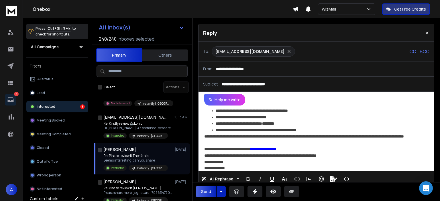
scroll to position [57, 0]
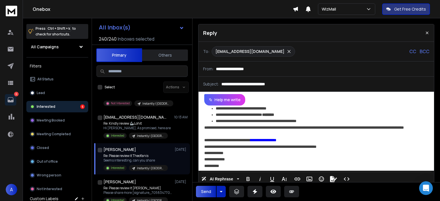
click at [240, 134] on p "**********" at bounding box center [313, 131] width 218 height 13
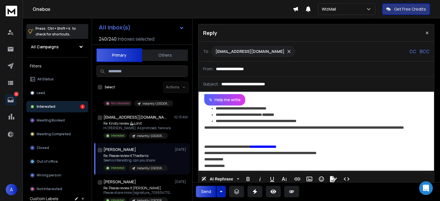
click at [346, 153] on p "**********" at bounding box center [313, 153] width 218 height 6
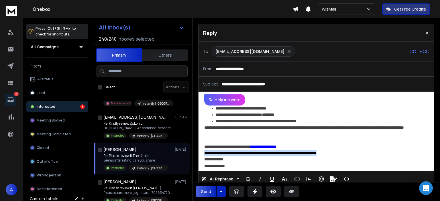
drag, startPoint x: 346, startPoint y: 153, endPoint x: 202, endPoint y: 153, distance: 144.2
click at [202, 153] on div "**********" at bounding box center [316, 138] width 234 height 65
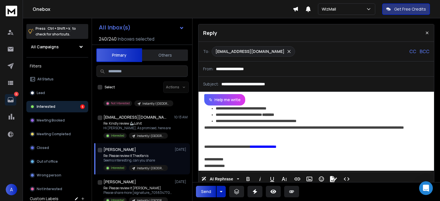
click at [208, 141] on div at bounding box center [315, 140] width 223 height 6
click at [239, 134] on p "**********" at bounding box center [313, 131] width 218 height 13
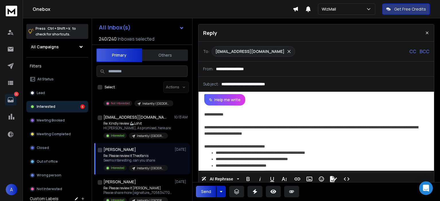
scroll to position [29, 0]
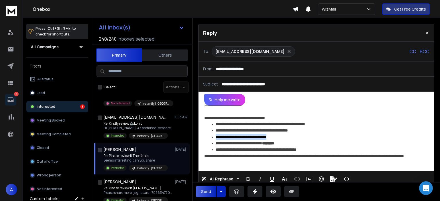
drag, startPoint x: 284, startPoint y: 136, endPoint x: 213, endPoint y: 137, distance: 71.1
click at [213, 137] on ul "**********" at bounding box center [315, 137] width 223 height 32
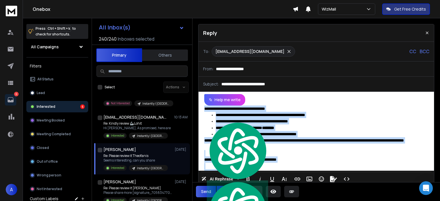
scroll to position [0, 0]
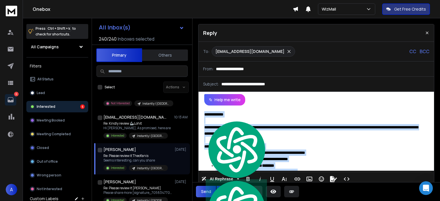
drag, startPoint x: 224, startPoint y: 140, endPoint x: 202, endPoint y: 114, distance: 33.5
click at [202, 114] on div "**********" at bounding box center [316, 138] width 234 height 65
copy div "**********"
click at [300, 107] on div "**********" at bounding box center [316, 138] width 234 height 65
click at [211, 194] on button "Send" at bounding box center [206, 191] width 20 height 11
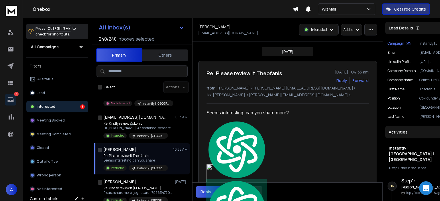
click at [303, 144] on div at bounding box center [286, 140] width 158 height 21
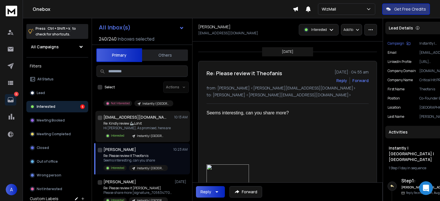
click at [168, 122] on div "Re: Kindly review 🦾Lohit Hi Lohit, As promised, here are Interested Instantly |…" at bounding box center [145, 130] width 84 height 17
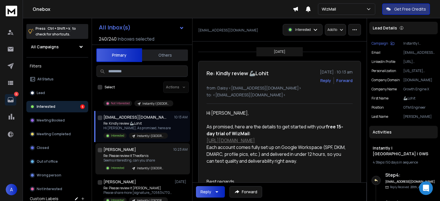
click at [168, 156] on div "Re: Please review it Theofanis Seems interesting, can you share Interested Inst…" at bounding box center [145, 162] width 84 height 17
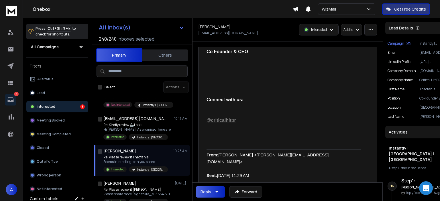
scroll to position [86, 0]
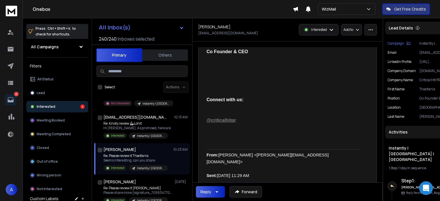
click at [165, 54] on button "Others" at bounding box center [165, 55] width 46 height 13
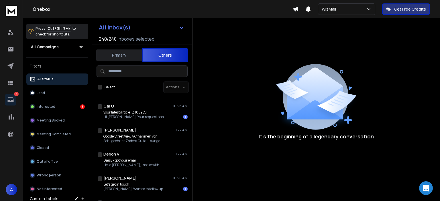
click at [121, 55] on button "Primary" at bounding box center [119, 55] width 46 height 13
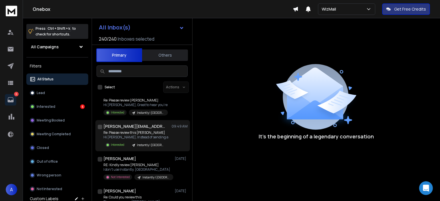
scroll to position [86, 0]
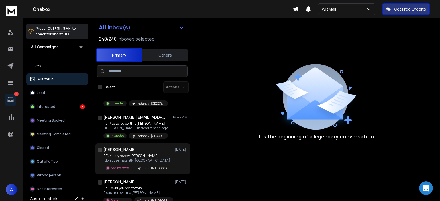
click at [162, 156] on p "RE: Kindly review [PERSON_NAME]" at bounding box center [137, 156] width 69 height 5
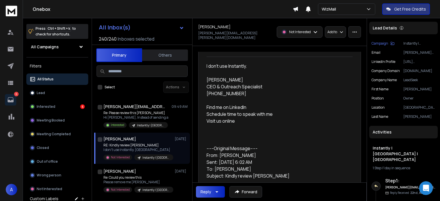
scroll to position [115, 0]
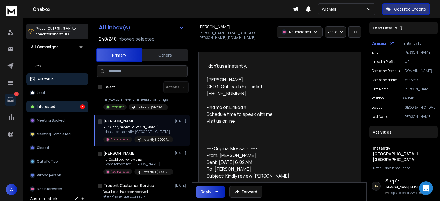
click at [48, 108] on p "Interested" at bounding box center [46, 107] width 19 height 5
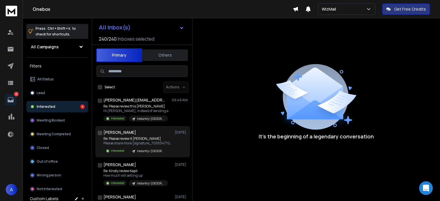
scroll to position [86, 0]
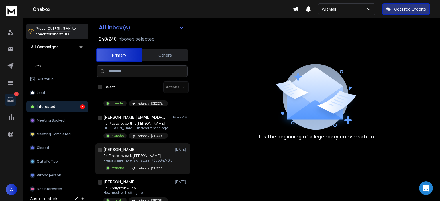
click at [162, 159] on p "Please share more [signature_705834770] [PERSON_NAME]" at bounding box center [137, 161] width 69 height 5
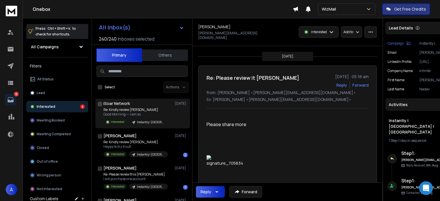
scroll to position [172, 0]
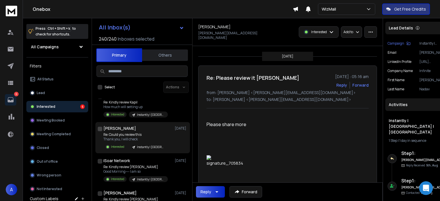
click at [161, 134] on p "Re: Could you review this" at bounding box center [135, 135] width 64 height 5
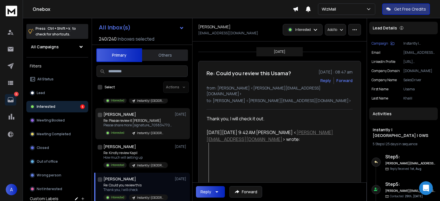
scroll to position [86, 0]
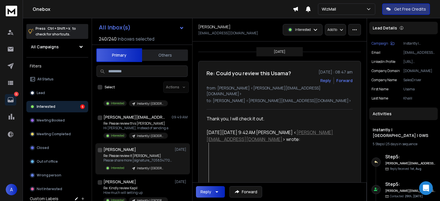
click at [162, 156] on p "Re: Please review it [PERSON_NAME]" at bounding box center [137, 156] width 69 height 5
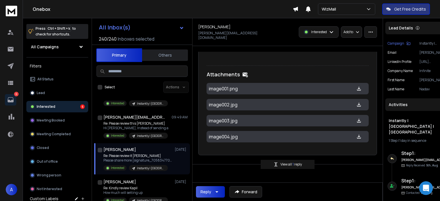
scroll to position [4, 0]
click at [297, 163] on p "View all 1 reply" at bounding box center [291, 165] width 21 height 5
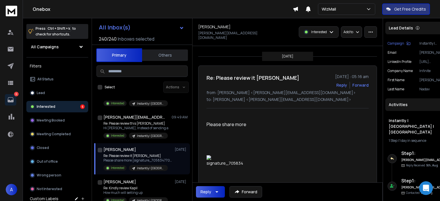
scroll to position [115, 0]
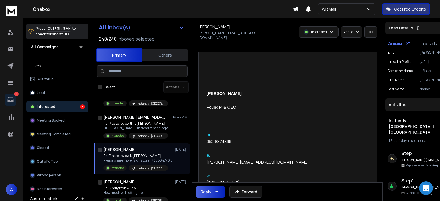
click at [204, 189] on div "Reply" at bounding box center [206, 192] width 11 height 6
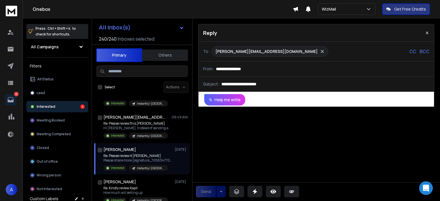
scroll to position [0, 0]
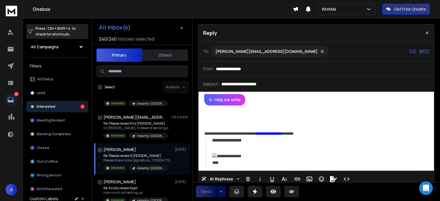
click at [227, 113] on div at bounding box center [316, 114] width 224 height 6
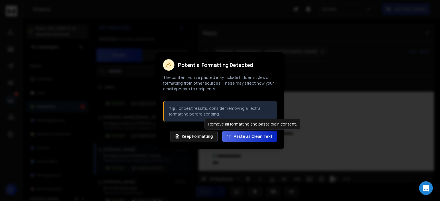
drag, startPoint x: 251, startPoint y: 138, endPoint x: 253, endPoint y: 133, distance: 5.8
click at [251, 138] on button "Paste as Clean Text" at bounding box center [249, 136] width 55 height 11
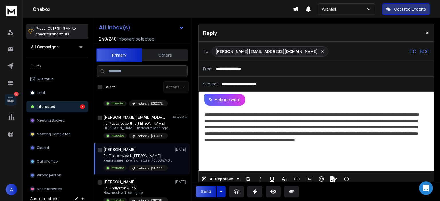
click at [329, 144] on div "**********" at bounding box center [313, 130] width 218 height 38
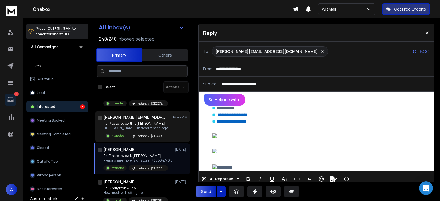
scroll to position [57, 0]
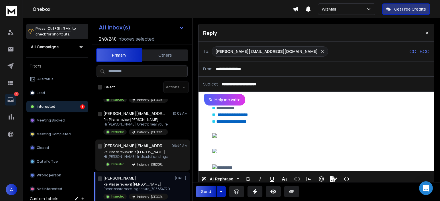
click at [164, 155] on div "Re: Please review this Alvin Hi Alvin, Instead of sending a Interested Instantl…" at bounding box center [145, 158] width 84 height 17
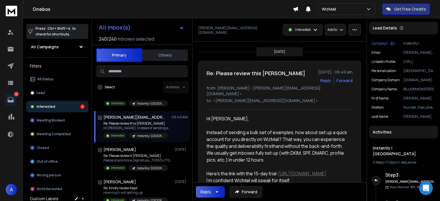
scroll to position [29, 0]
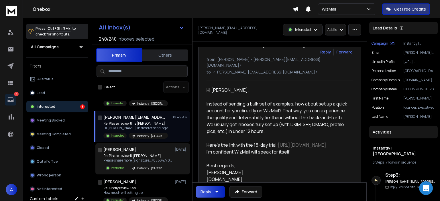
click at [152, 156] on p "Re: Please review it [PERSON_NAME]" at bounding box center [137, 156] width 69 height 5
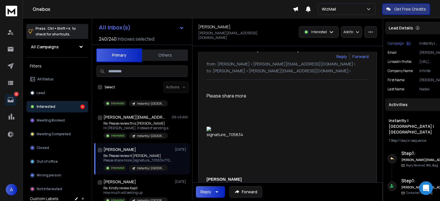
click at [211, 191] on div "Reply" at bounding box center [211, 192] width 20 height 7
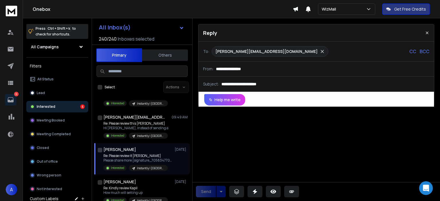
scroll to position [0, 0]
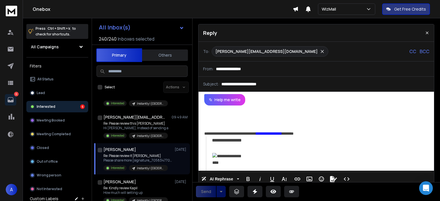
click at [215, 114] on div at bounding box center [316, 114] width 224 height 6
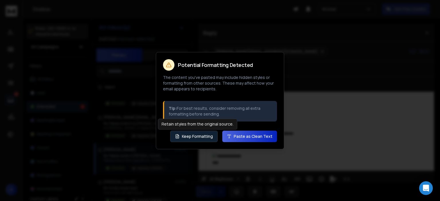
drag, startPoint x: 199, startPoint y: 137, endPoint x: 210, endPoint y: 135, distance: 11.2
click at [199, 137] on button "Keep Formatting" at bounding box center [194, 136] width 48 height 11
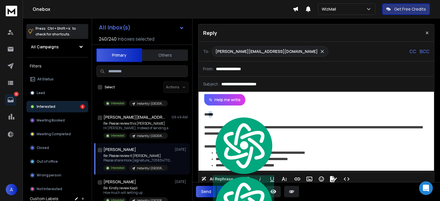
drag, startPoint x: 214, startPoint y: 112, endPoint x: 210, endPoint y: 113, distance: 4.7
click at [210, 113] on p "******" at bounding box center [313, 114] width 218 height 6
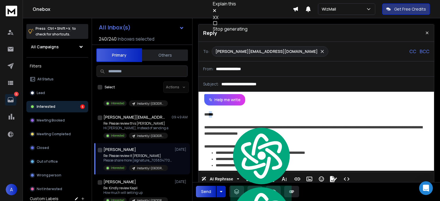
scroll to position [140, 0]
click at [216, 8] on icon at bounding box center [214, 10] width 3 height 5
click at [211, 114] on p "******" at bounding box center [313, 114] width 218 height 6
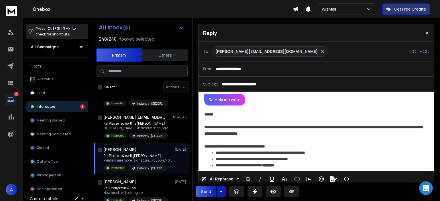
click at [213, 113] on p "******" at bounding box center [313, 114] width 218 height 6
drag, startPoint x: 215, startPoint y: 114, endPoint x: 210, endPoint y: 114, distance: 4.9
click at [210, 114] on p "******" at bounding box center [313, 114] width 218 height 6
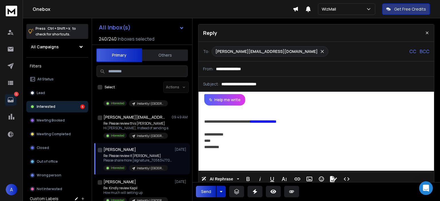
scroll to position [86, 0]
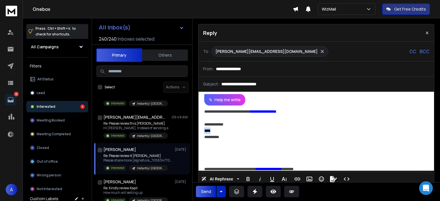
drag, startPoint x: 216, startPoint y: 131, endPoint x: 202, endPoint y: 132, distance: 13.5
click at [202, 132] on div "**********" at bounding box center [316, 138] width 234 height 65
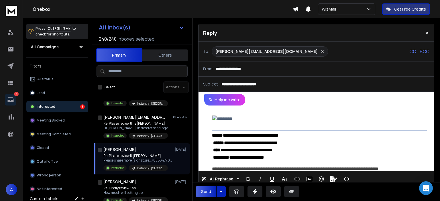
scroll to position [287, 0]
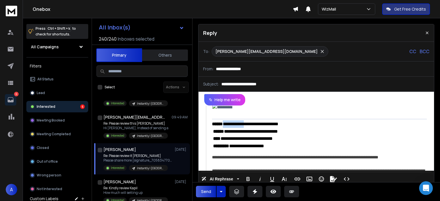
drag, startPoint x: 251, startPoint y: 125, endPoint x: 227, endPoint y: 125, distance: 24.1
click at [227, 125] on span "**********" at bounding box center [245, 135] width 66 height 26
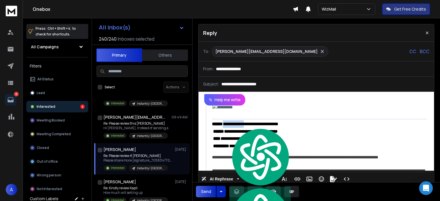
copy span "**********"
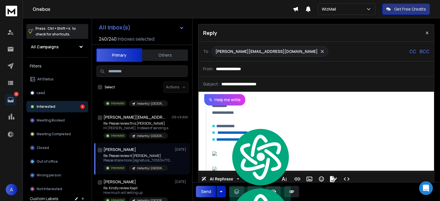
scroll to position [172, 0]
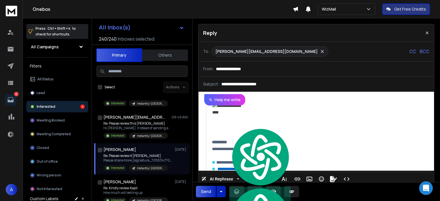
click at [276, 105] on div "Help me write" at bounding box center [317, 99] width 236 height 15
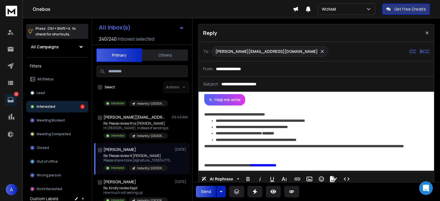
scroll to position [86, 0]
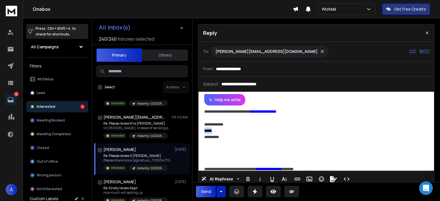
drag, startPoint x: 214, startPoint y: 131, endPoint x: 211, endPoint y: 130, distance: 3.8
click at [199, 131] on div "**********" at bounding box center [316, 138] width 234 height 65
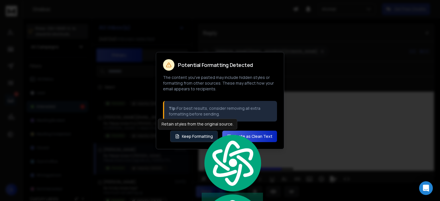
click at [193, 136] on button "Keep Formatting" at bounding box center [194, 136] width 48 height 11
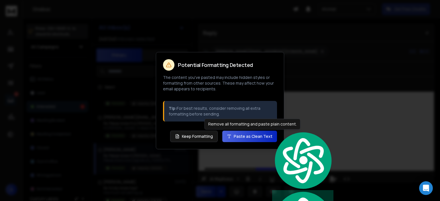
click at [237, 136] on button "Paste as Clean Text" at bounding box center [249, 136] width 55 height 11
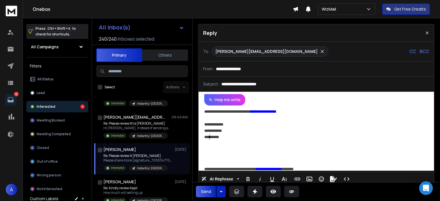
click at [212, 138] on p "**********" at bounding box center [313, 131] width 218 height 19
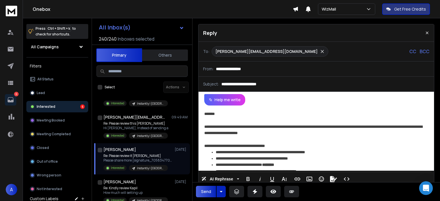
scroll to position [0, 0]
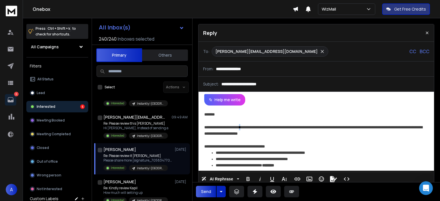
drag, startPoint x: 254, startPoint y: 127, endPoint x: 251, endPoint y: 128, distance: 3.0
click at [251, 128] on p "**********" at bounding box center [313, 130] width 218 height 13
click at [335, 136] on p "**********" at bounding box center [313, 130] width 218 height 13
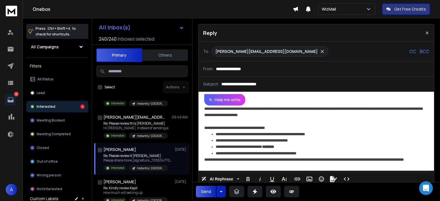
scroll to position [29, 0]
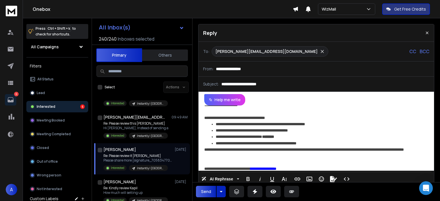
click at [208, 195] on button "Send" at bounding box center [206, 191] width 20 height 11
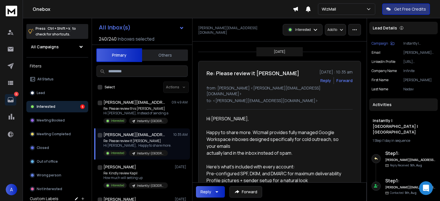
scroll to position [115, 0]
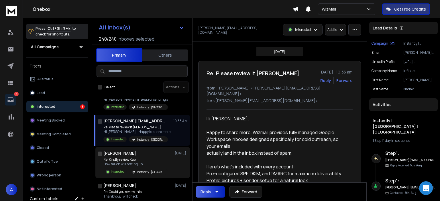
click at [163, 161] on p "Re: Kindly review Kapil" at bounding box center [135, 160] width 64 height 5
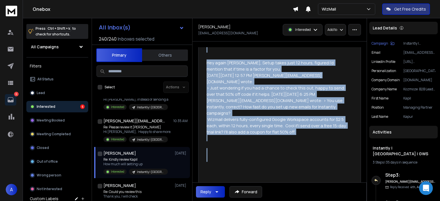
scroll to position [214, 0]
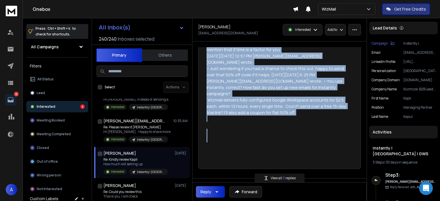
drag, startPoint x: 205, startPoint y: 80, endPoint x: 291, endPoint y: 132, distance: 101.2
click at [291, 132] on div "Re: Kindly review Kapil 4 August 2025 : 09:27 am Reply Forward from: Kapil Kapu…" at bounding box center [279, 8] width 163 height 323
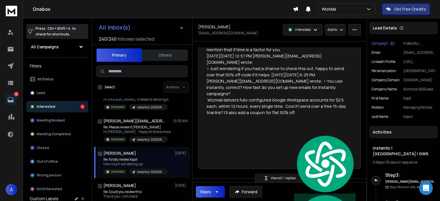
click at [283, 176] on span "3" at bounding box center [284, 178] width 3 height 5
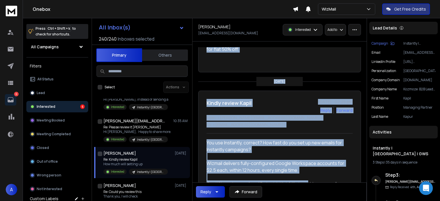
scroll to position [660, 0]
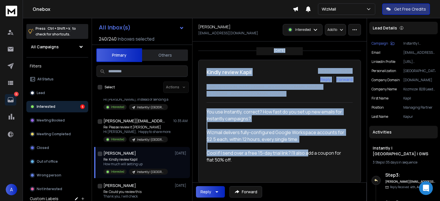
drag, startPoint x: 206, startPoint y: 110, endPoint x: 308, endPoint y: 151, distance: 110.1
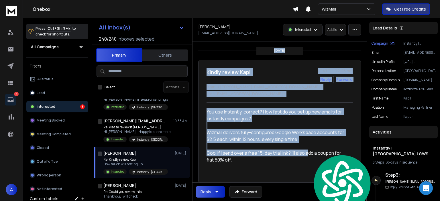
copy div "How much will setting up 100 email accounts cost? Sent from Outlook for iOS Fro…"
click at [272, 109] on div "You use Instantly, correct? How fast do you set up new emails for Instantly cam…" at bounding box center [280, 142] width 146 height 66
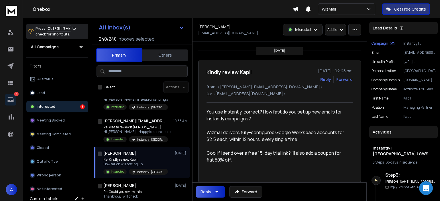
click at [214, 190] on icon "button" at bounding box center [217, 192] width 7 height 7
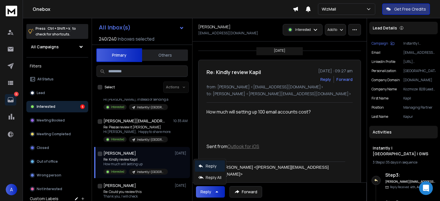
scroll to position [0, 0]
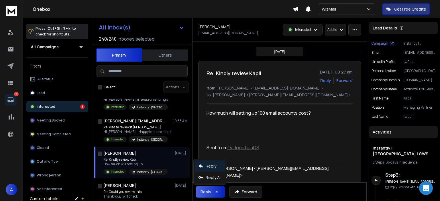
click at [210, 165] on p "Reply" at bounding box center [211, 167] width 11 height 6
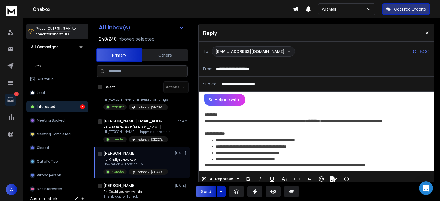
click at [241, 113] on p "*********" at bounding box center [313, 114] width 218 height 6
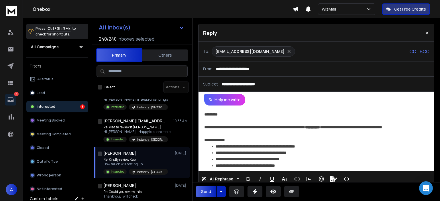
click at [237, 134] on p "**********" at bounding box center [313, 130] width 218 height 13
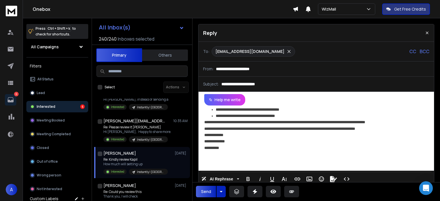
scroll to position [57, 0]
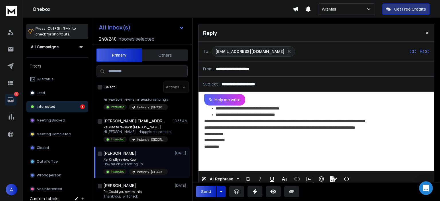
click at [307, 111] on p "**********" at bounding box center [319, 108] width 207 height 6
click at [304, 115] on p "**********" at bounding box center [319, 115] width 207 height 6
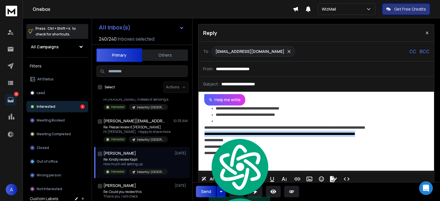
drag, startPoint x: 332, startPoint y: 134, endPoint x: 204, endPoint y: 134, distance: 128.4
click at [204, 134] on div "**********" at bounding box center [316, 138] width 234 height 65
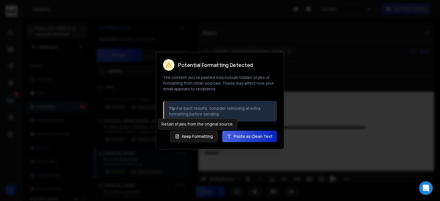
click at [203, 138] on button "Keep Formatting" at bounding box center [194, 136] width 48 height 11
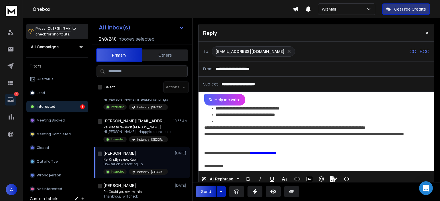
click at [396, 127] on p "**********" at bounding box center [313, 128] width 218 height 6
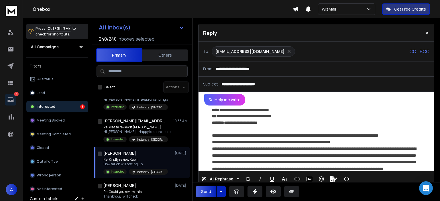
scroll to position [201, 0]
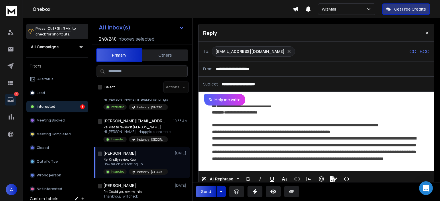
click at [208, 193] on button "Send" at bounding box center [206, 191] width 20 height 11
